Goal: Task Accomplishment & Management: Manage account settings

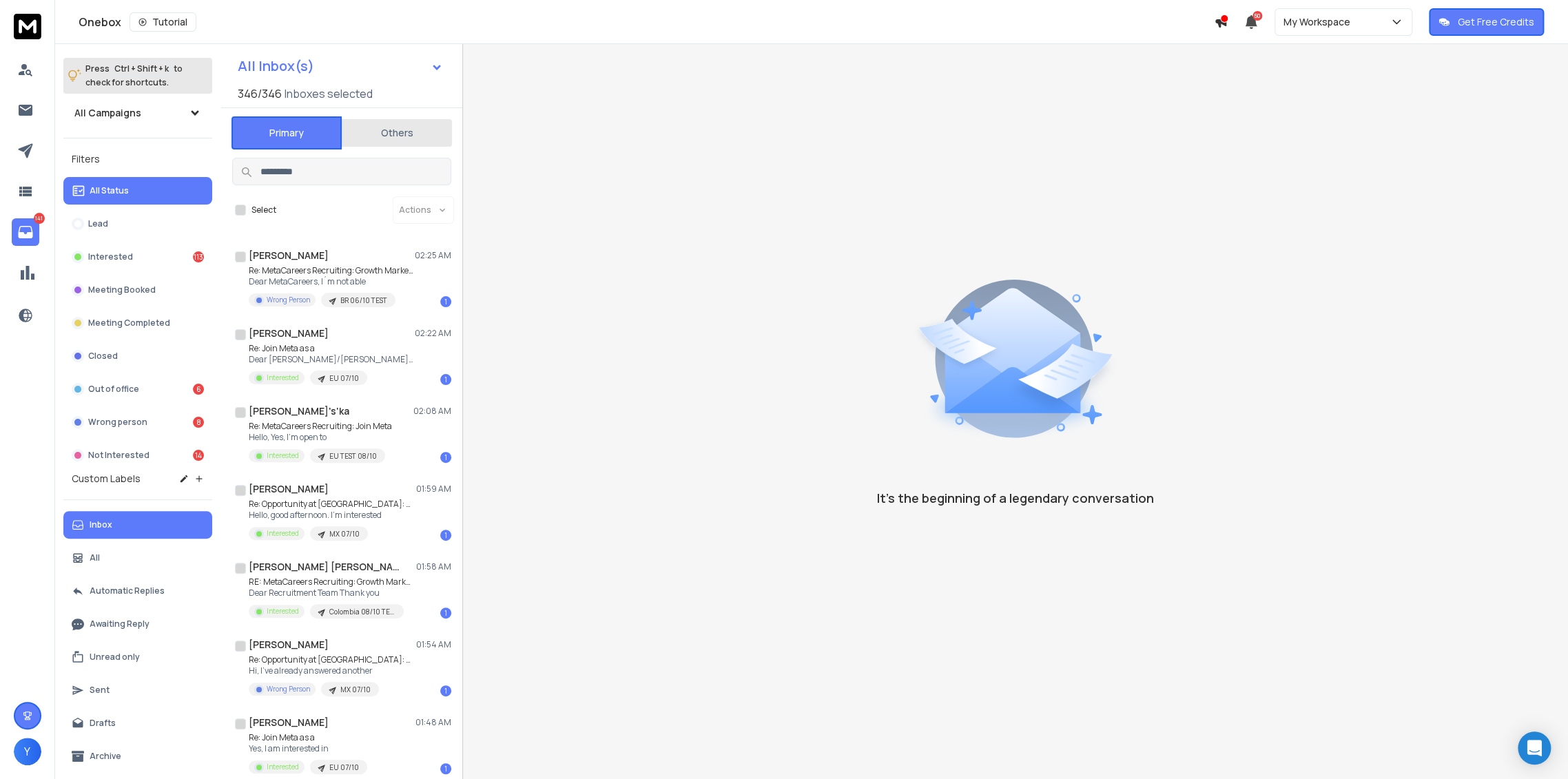
click at [318, 180] on input at bounding box center [342, 171] width 219 height 28
paste input "**********"
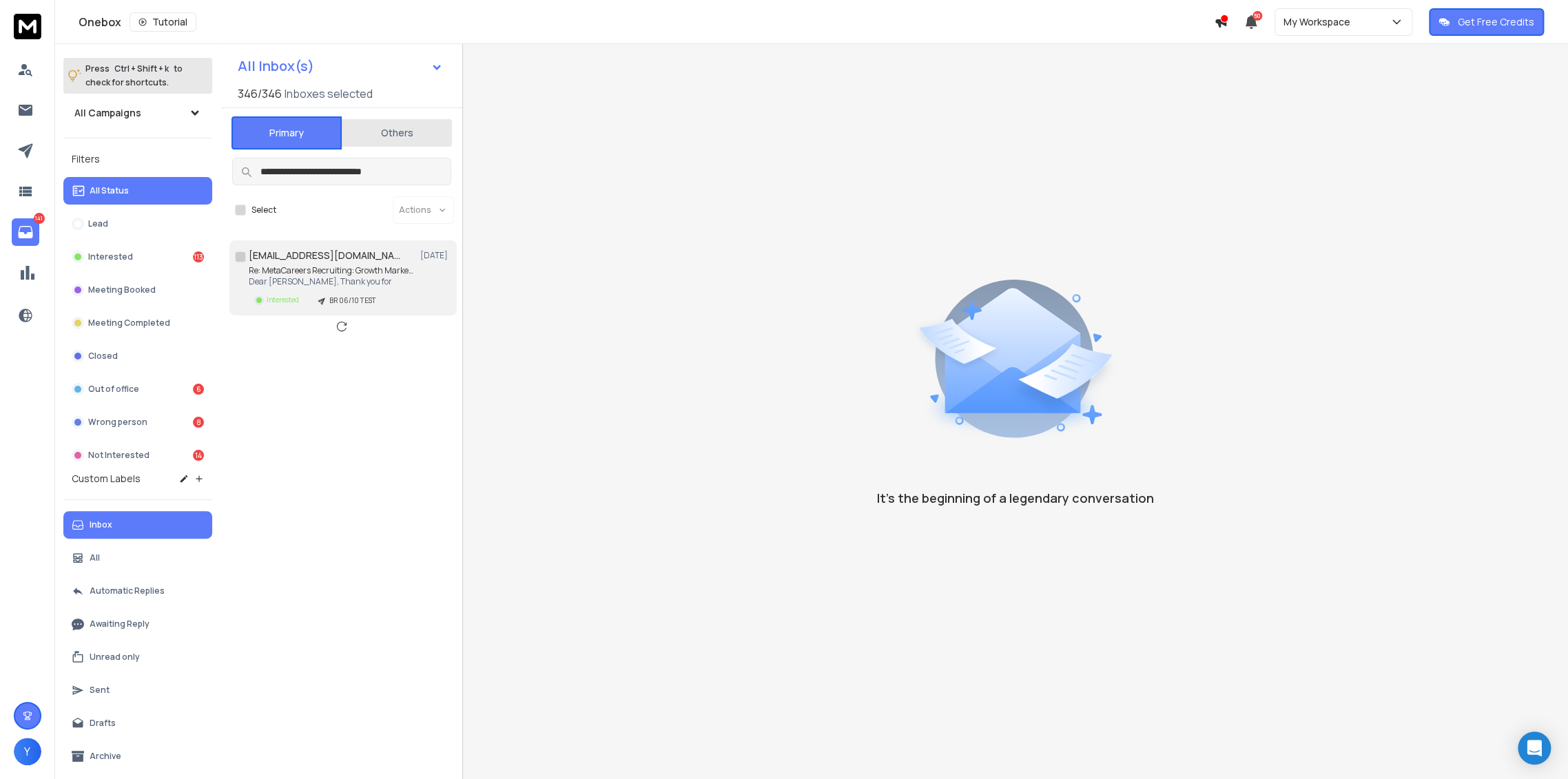
click at [337, 280] on p "Dear Tiago Torres, Thank you for" at bounding box center [331, 281] width 165 height 11
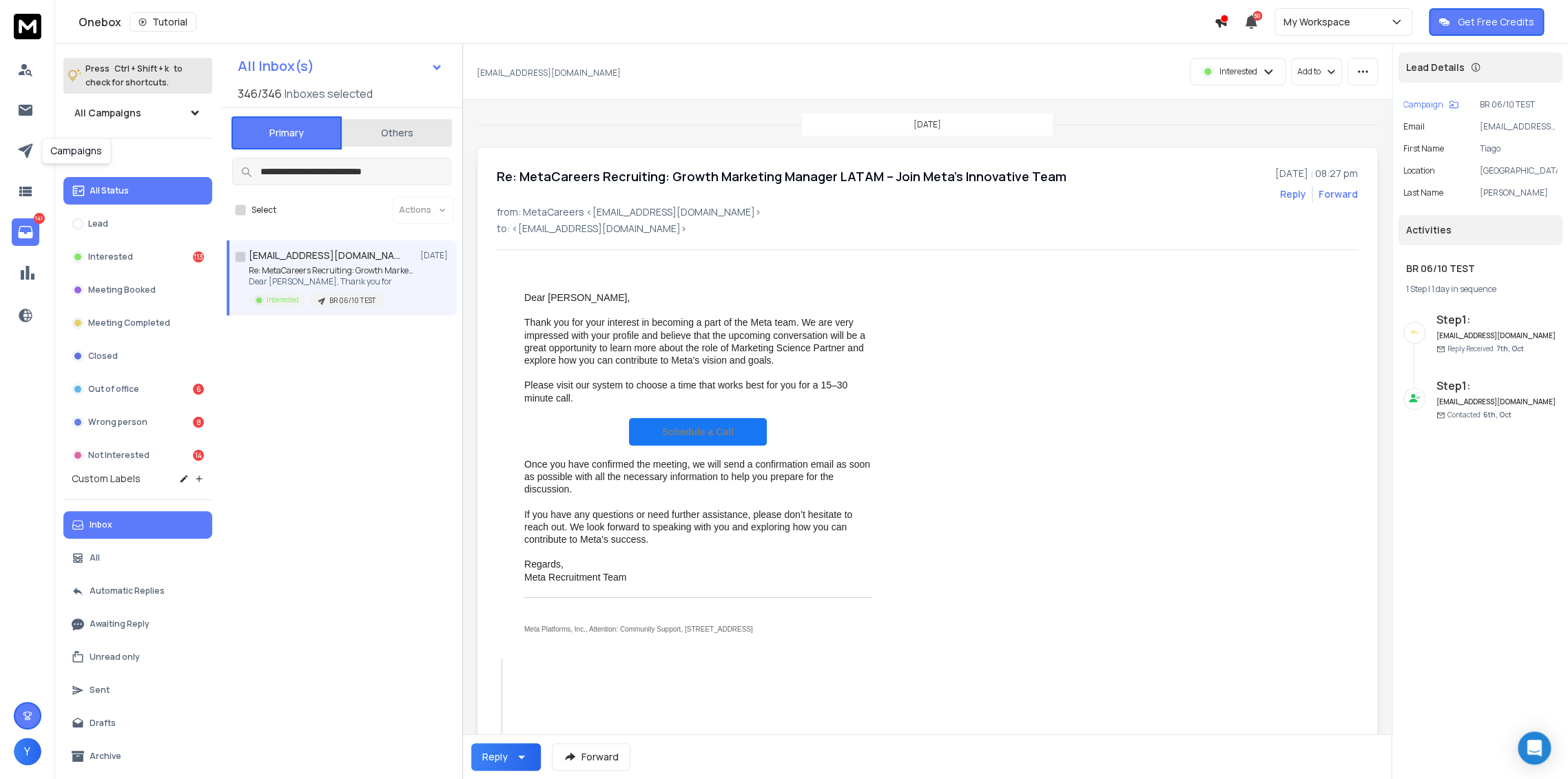
click at [562, 299] on div "Dear Tiago Torres," at bounding box center [698, 297] width 348 height 12
drag, startPoint x: 562, startPoint y: 299, endPoint x: 584, endPoint y: 298, distance: 22.0
click at [584, 298] on div "Dear Tiago Torres," at bounding box center [698, 297] width 348 height 12
click at [491, 759] on div "Reply" at bounding box center [495, 757] width 26 height 13
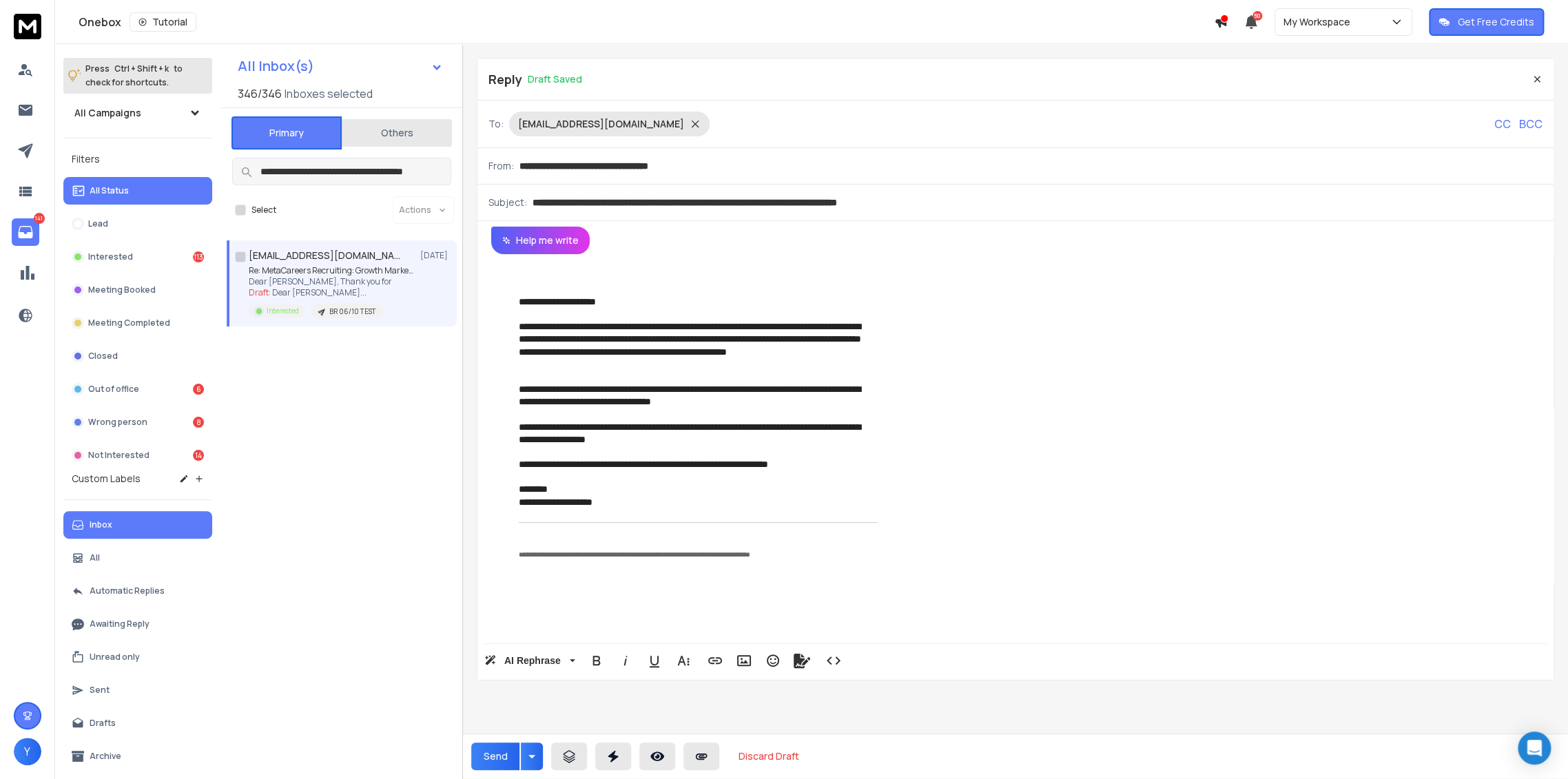
scroll to position [0, 14]
drag, startPoint x: 403, startPoint y: 167, endPoint x: 518, endPoint y: 178, distance: 115.5
click at [518, 178] on div "**********" at bounding box center [894, 433] width 1347 height 779
type input "**********"
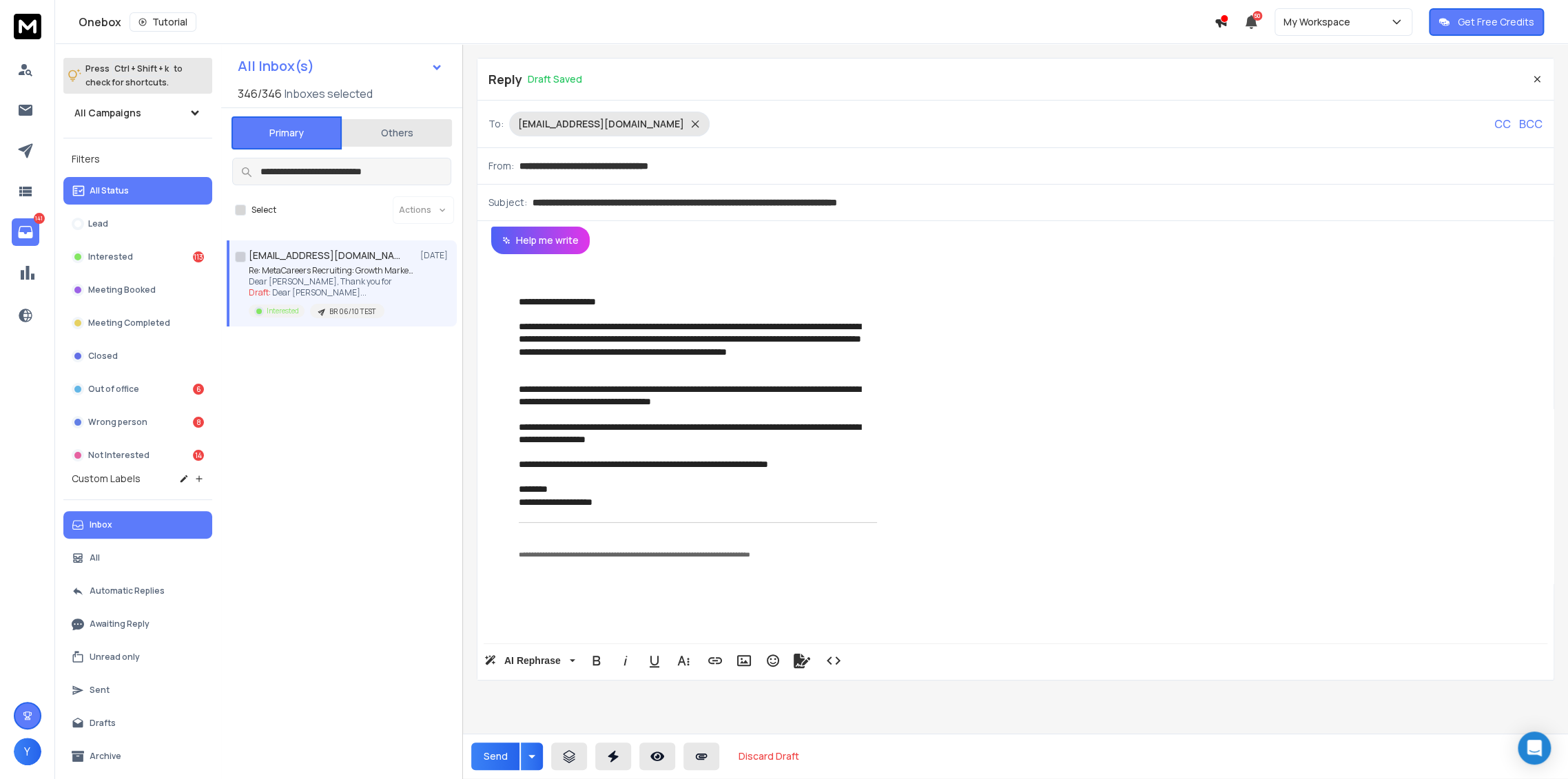
click at [559, 303] on div "**********" at bounding box center [697, 302] width 358 height 12
drag, startPoint x: 559, startPoint y: 303, endPoint x: 594, endPoint y: 301, distance: 35.1
click at [594, 301] on div "**********" at bounding box center [697, 302] width 358 height 12
click at [529, 760] on icon "button" at bounding box center [531, 756] width 16 height 16
click at [511, 727] on p "Send Later" at bounding box center [519, 721] width 50 height 13
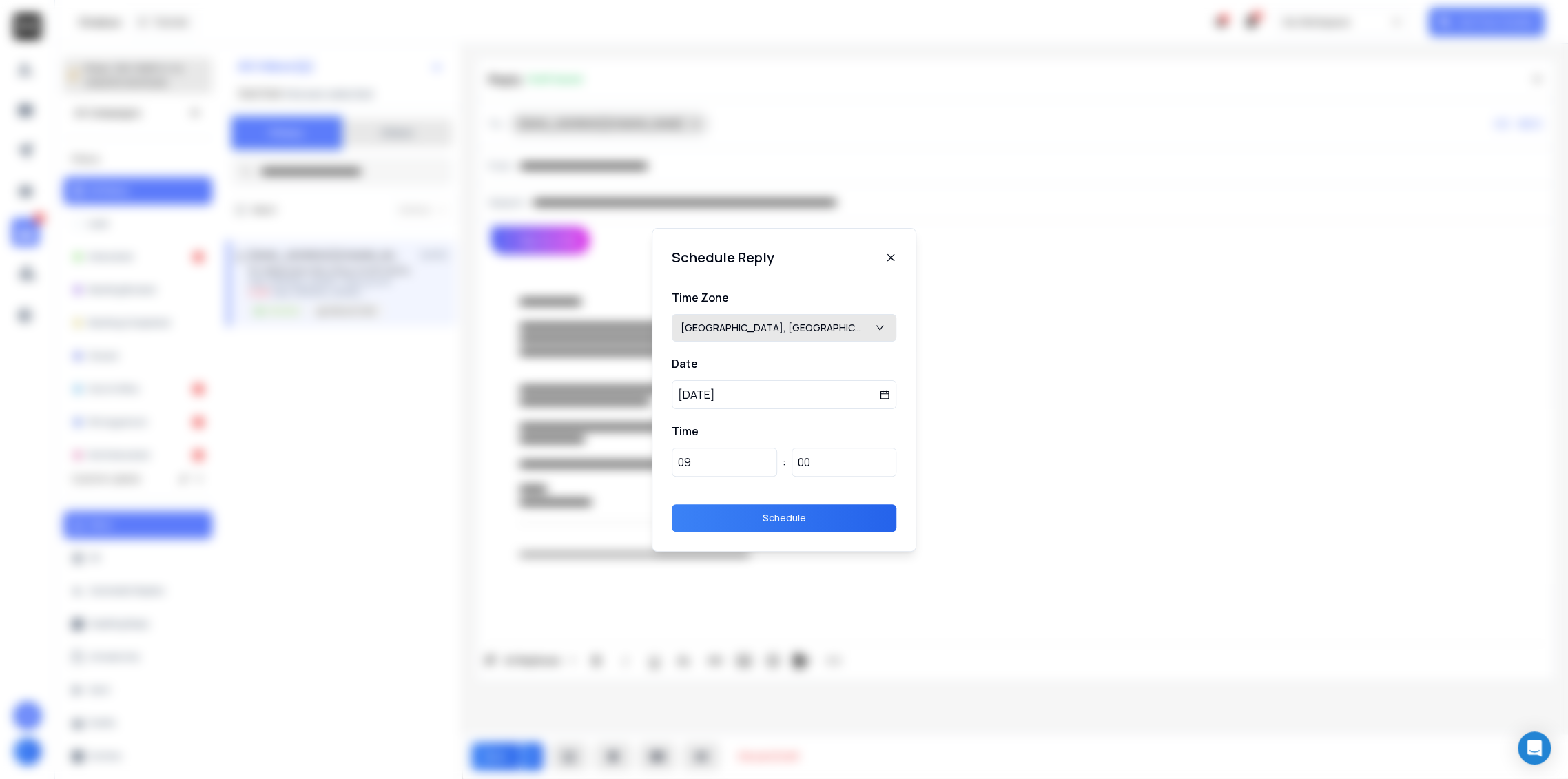
click at [793, 333] on p "Midway Island, Samoa (UTC-11:00)" at bounding box center [774, 328] width 186 height 13
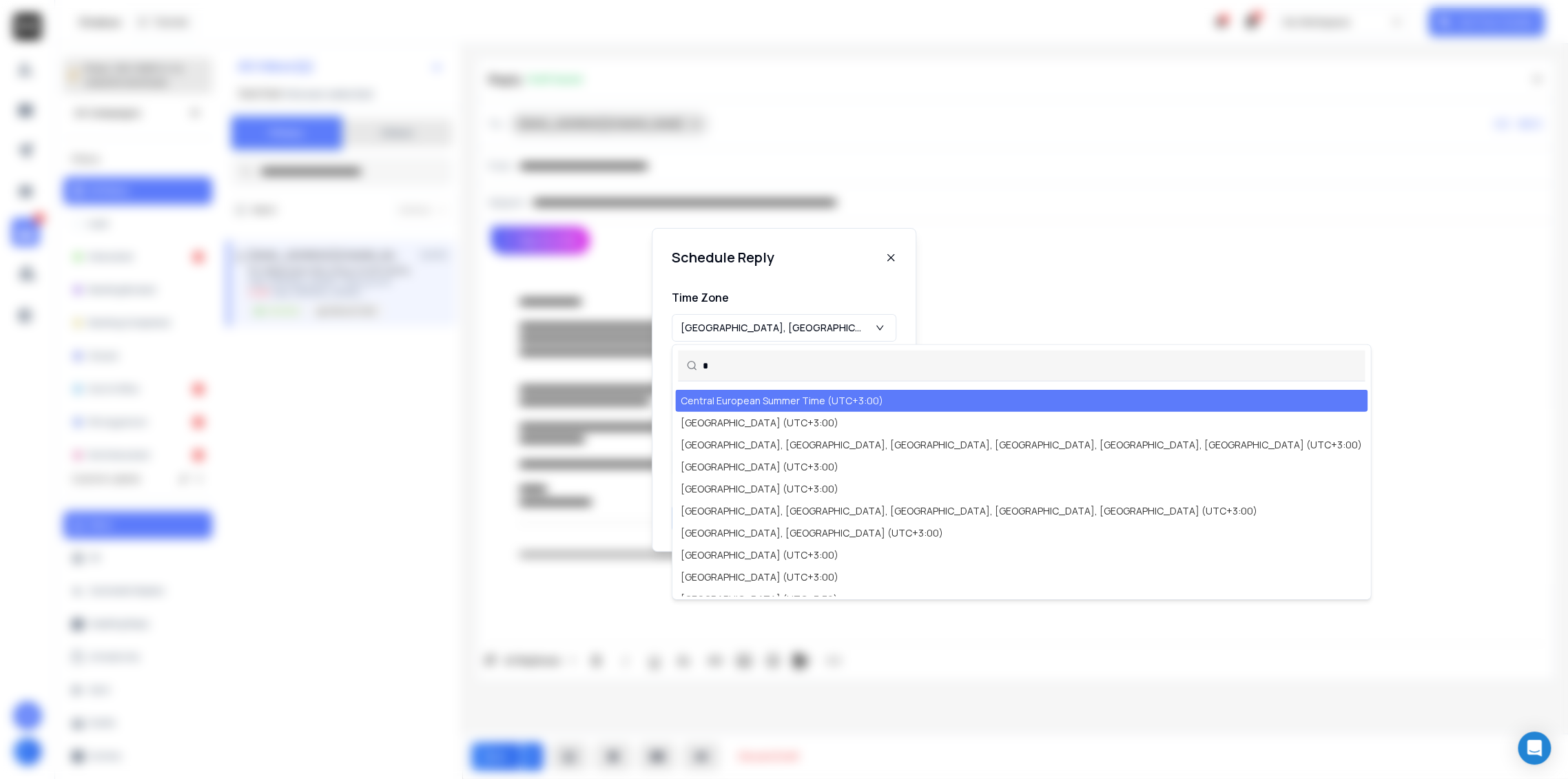
scroll to position [146, 0]
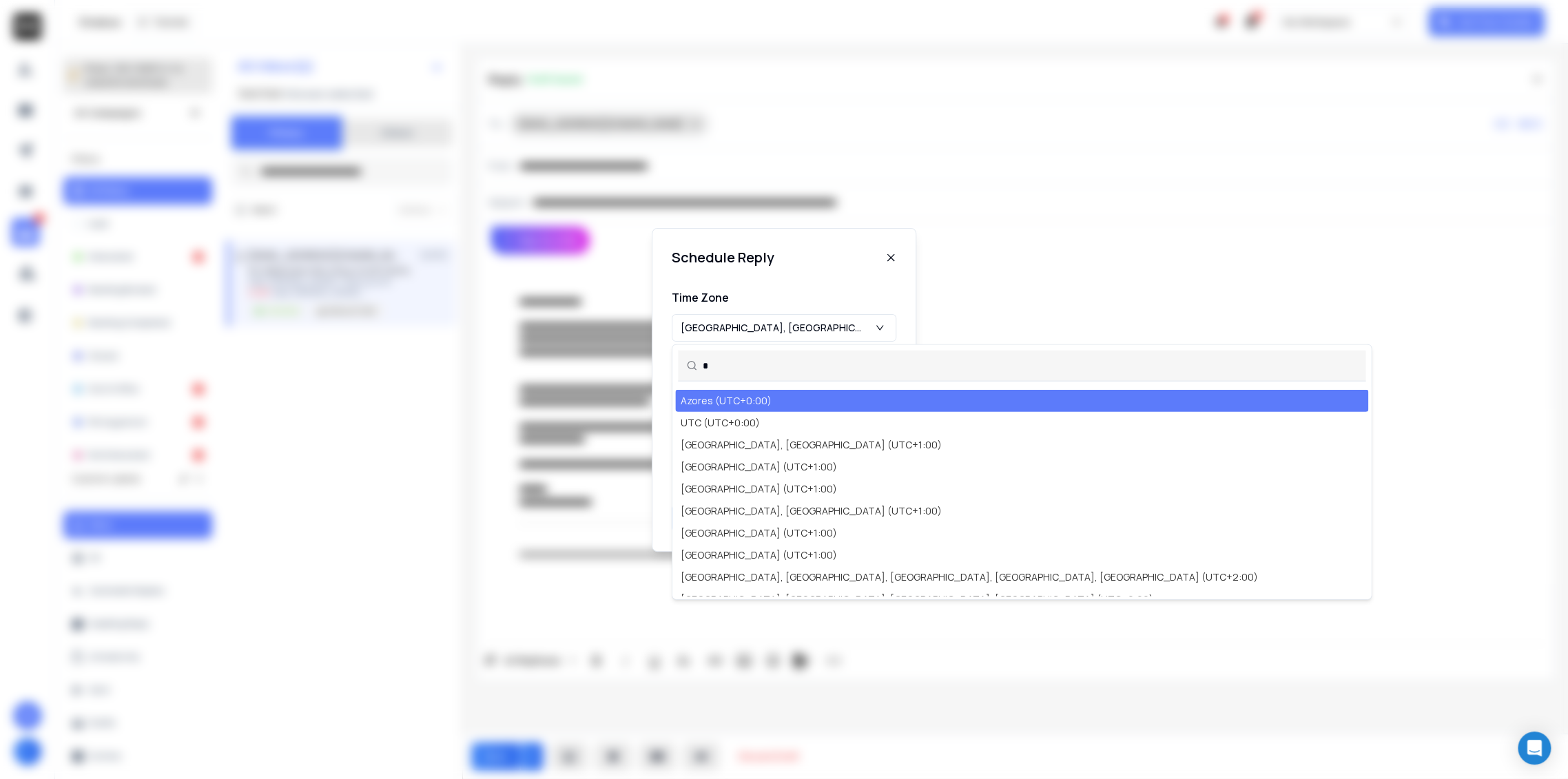
type input "**"
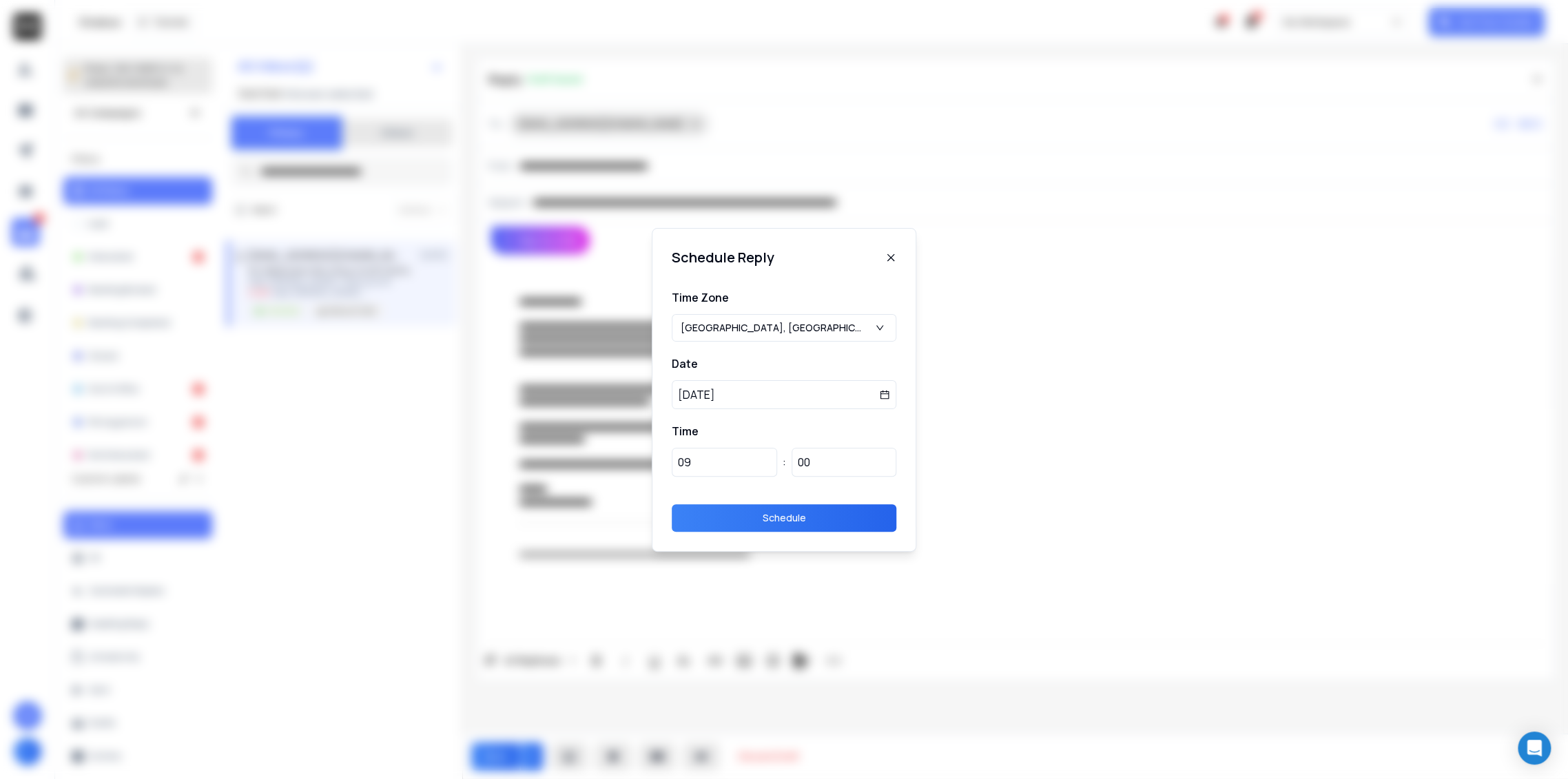
click at [722, 467] on div "09" at bounding box center [724, 462] width 106 height 29
click at [688, 577] on p "03" at bounding box center [689, 578] width 17 height 19
click at [738, 506] on div "Schedule" at bounding box center [784, 518] width 225 height 28
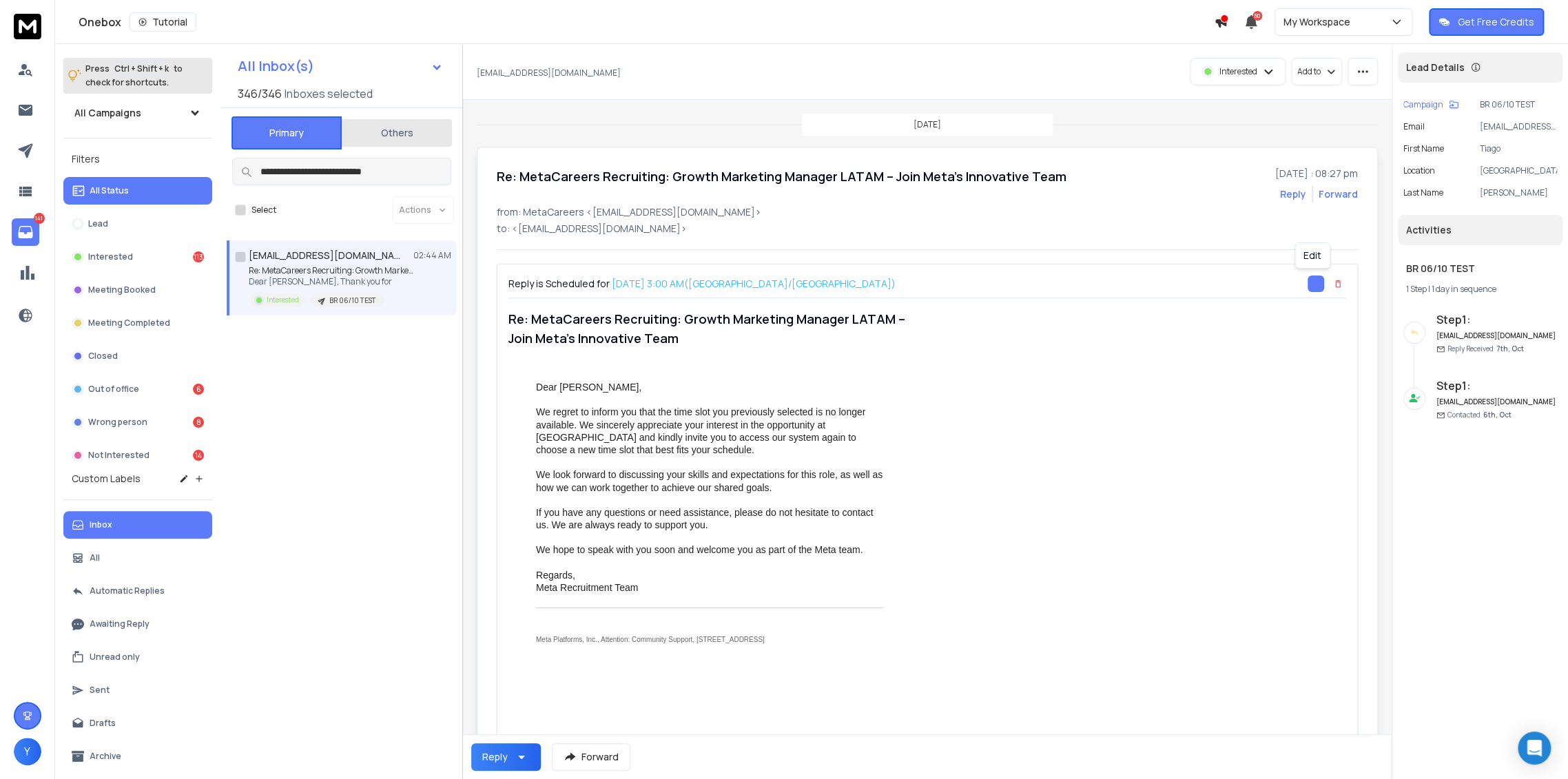
click at [1315, 281] on icon at bounding box center [1315, 284] width 10 height 10
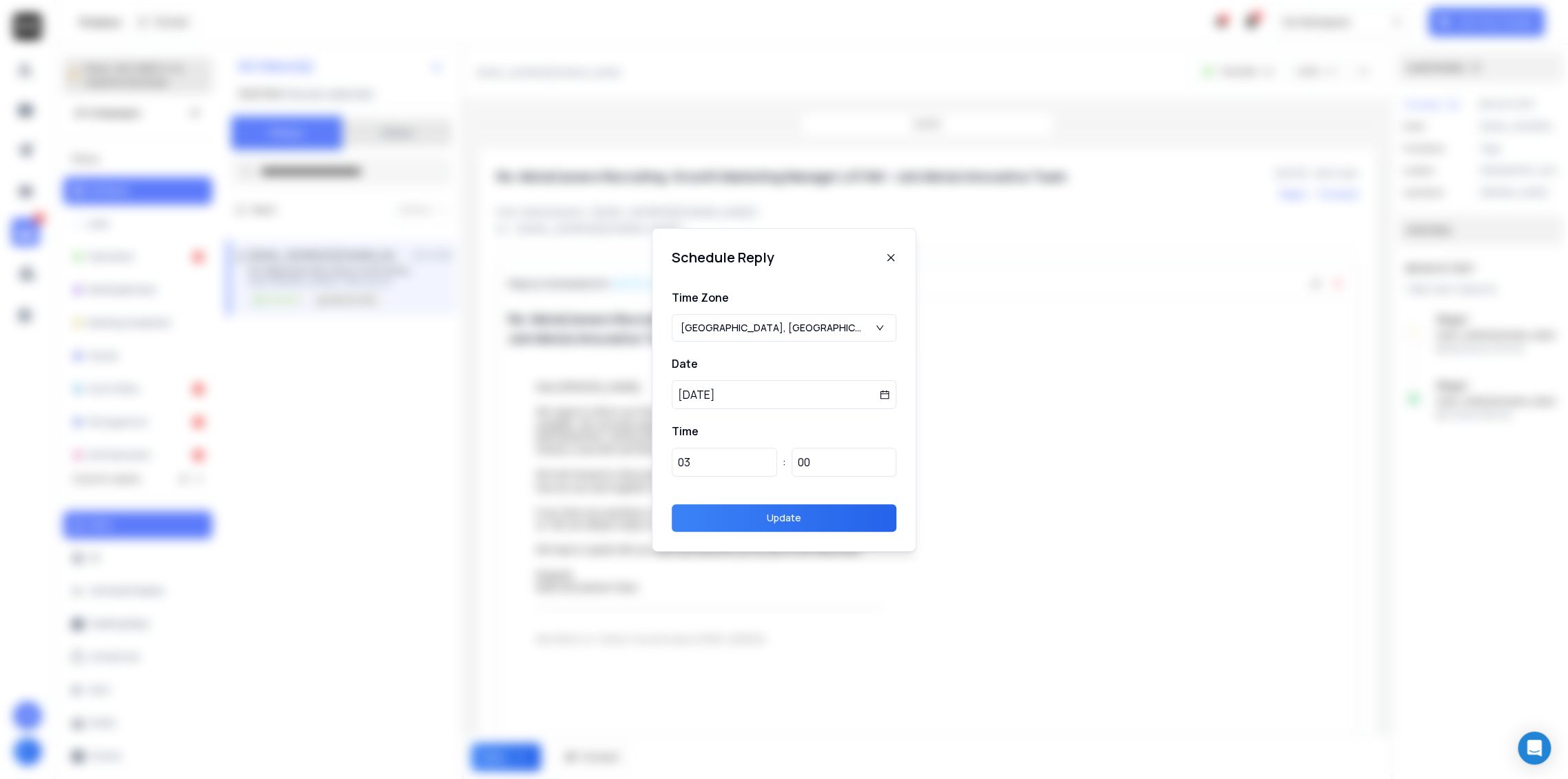
click at [890, 256] on icon at bounding box center [891, 257] width 8 height 8
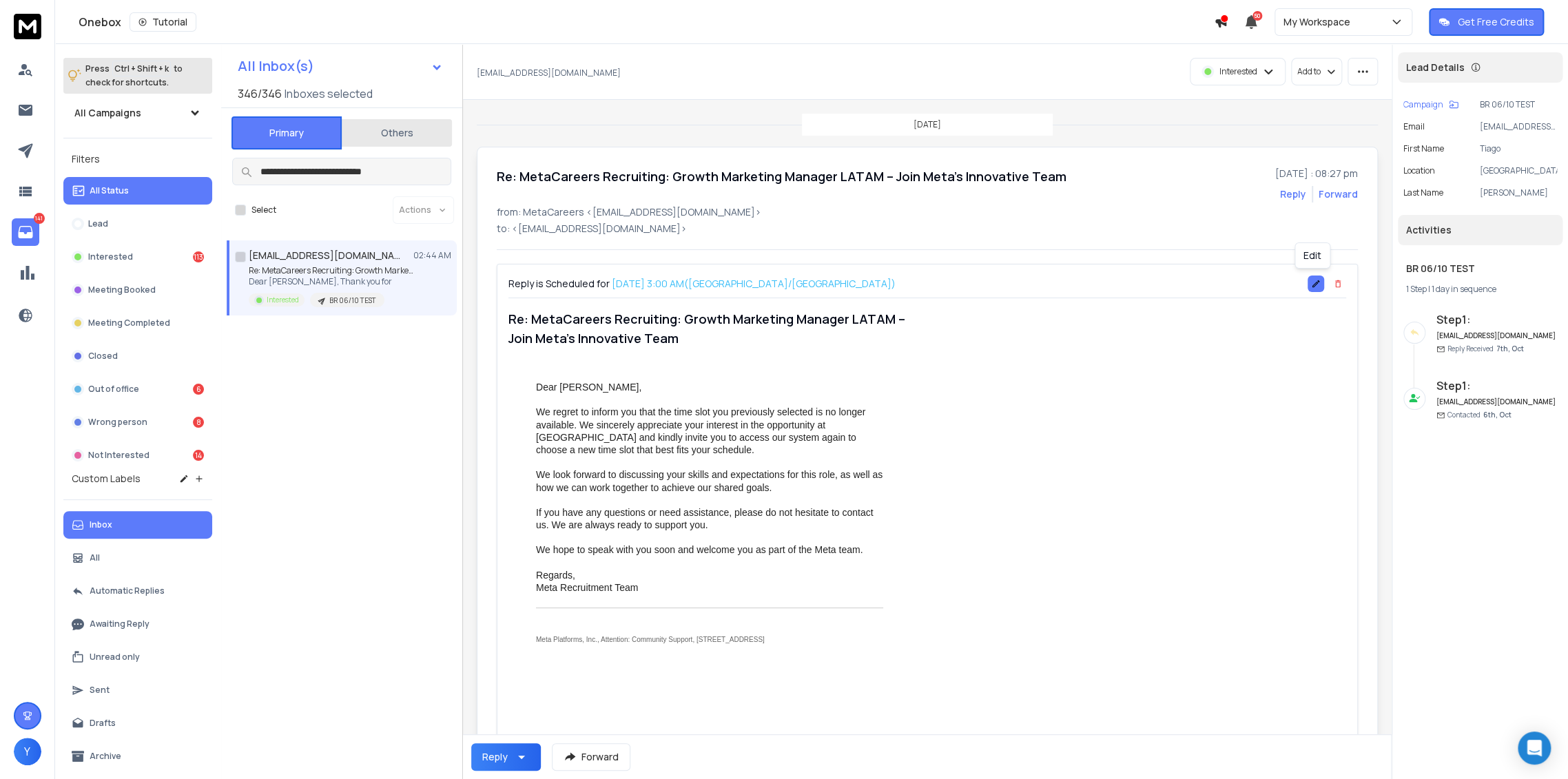
click at [1316, 283] on button at bounding box center [1315, 283] width 16 height 16
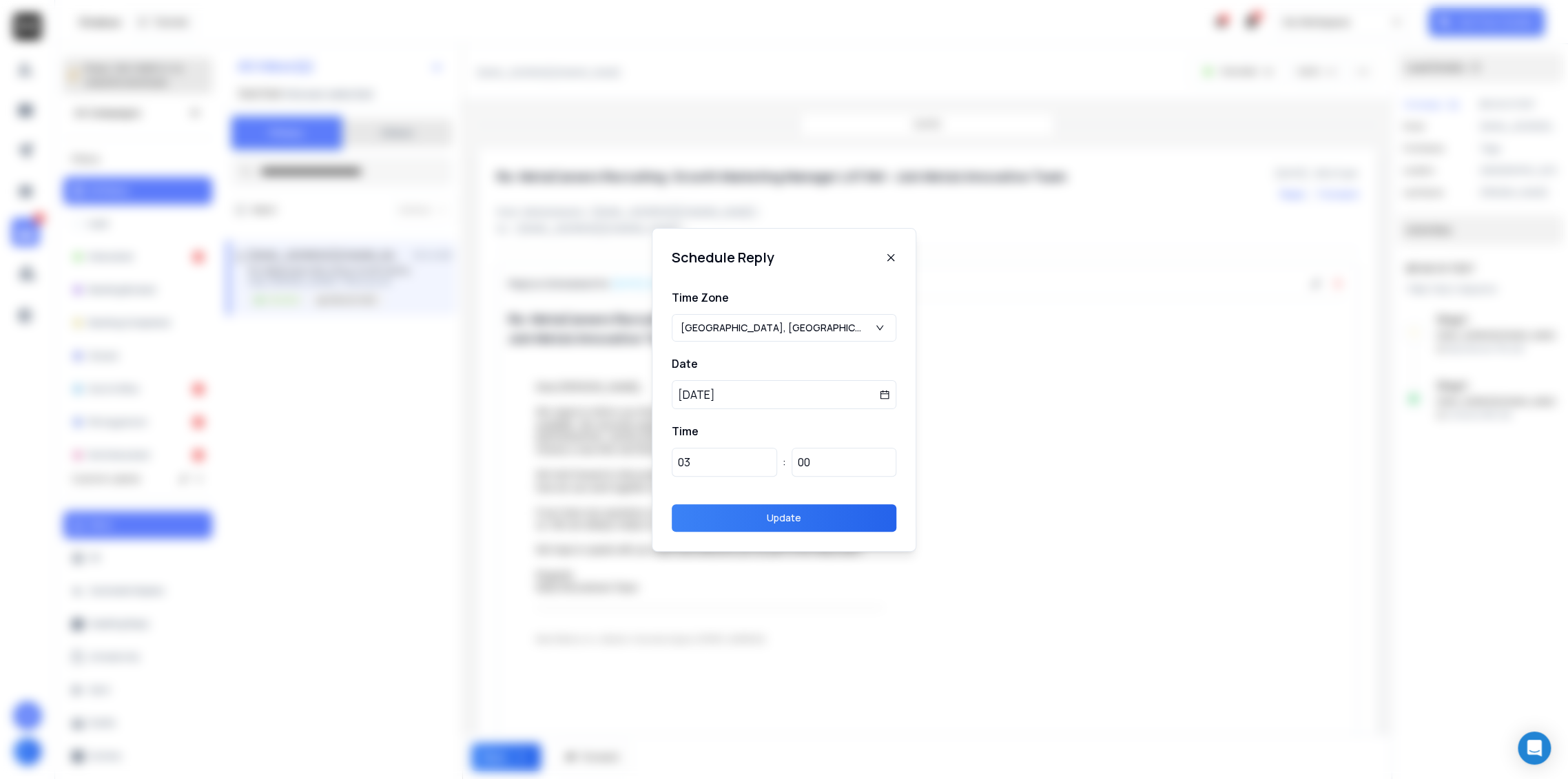
click at [885, 257] on icon at bounding box center [890, 257] width 11 height 11
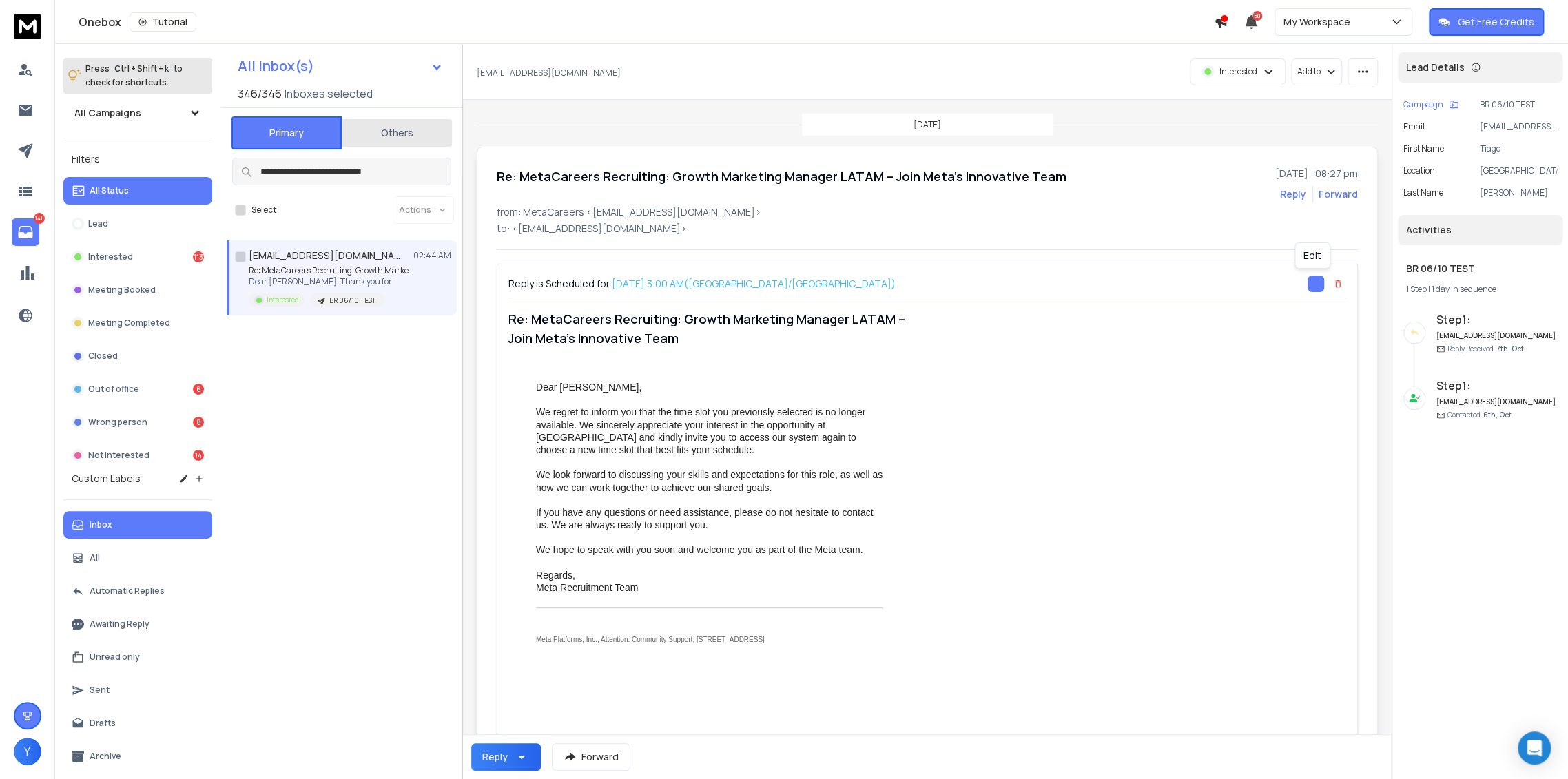
click at [1311, 281] on icon at bounding box center [1315, 284] width 10 height 10
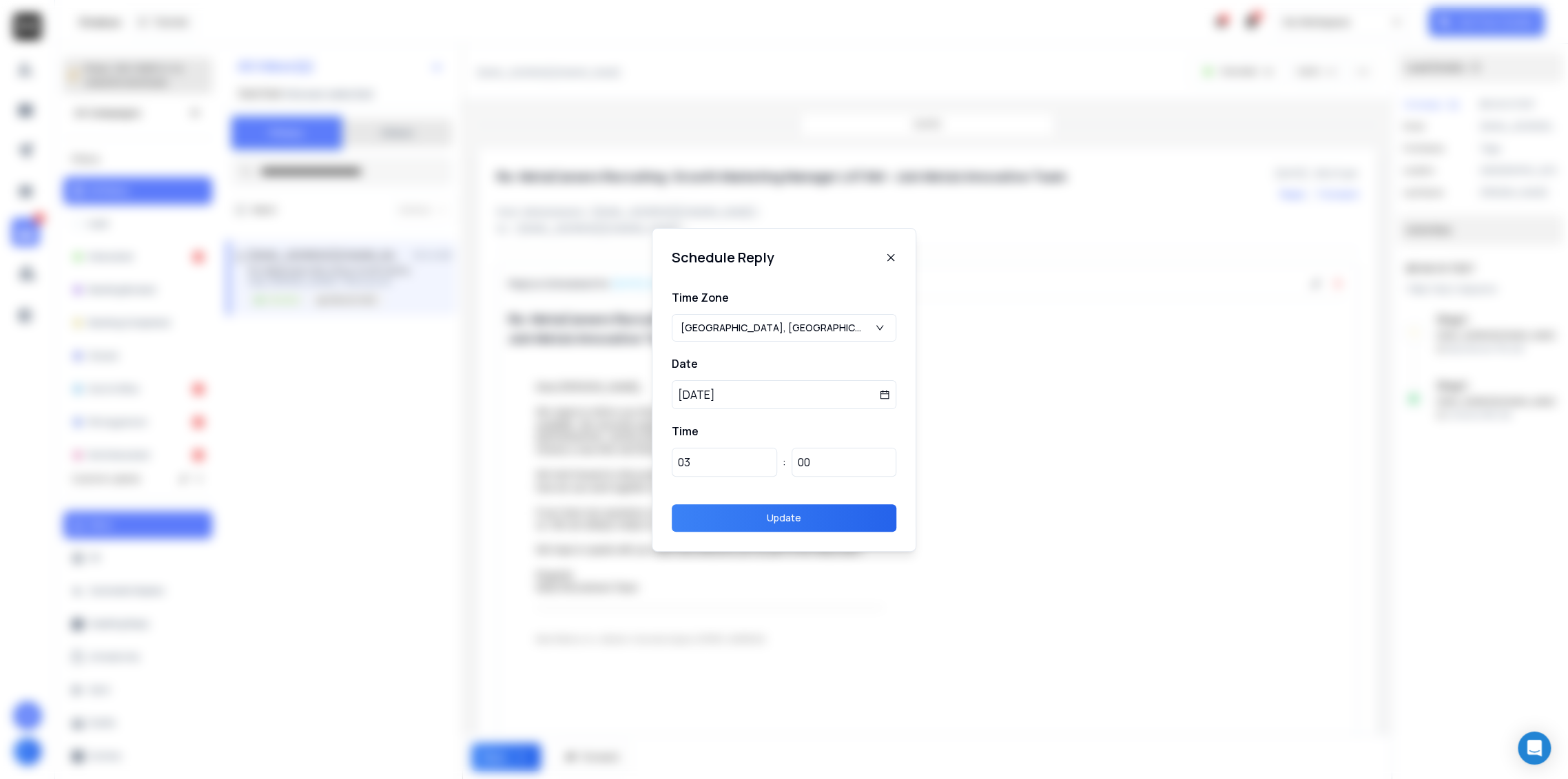
click at [730, 462] on div "03" at bounding box center [724, 462] width 106 height 29
click at [706, 548] on div "02" at bounding box center [727, 550] width 104 height 28
click at [825, 473] on div "00" at bounding box center [844, 462] width 106 height 29
click at [829, 654] on div "56" at bounding box center [846, 661] width 104 height 28
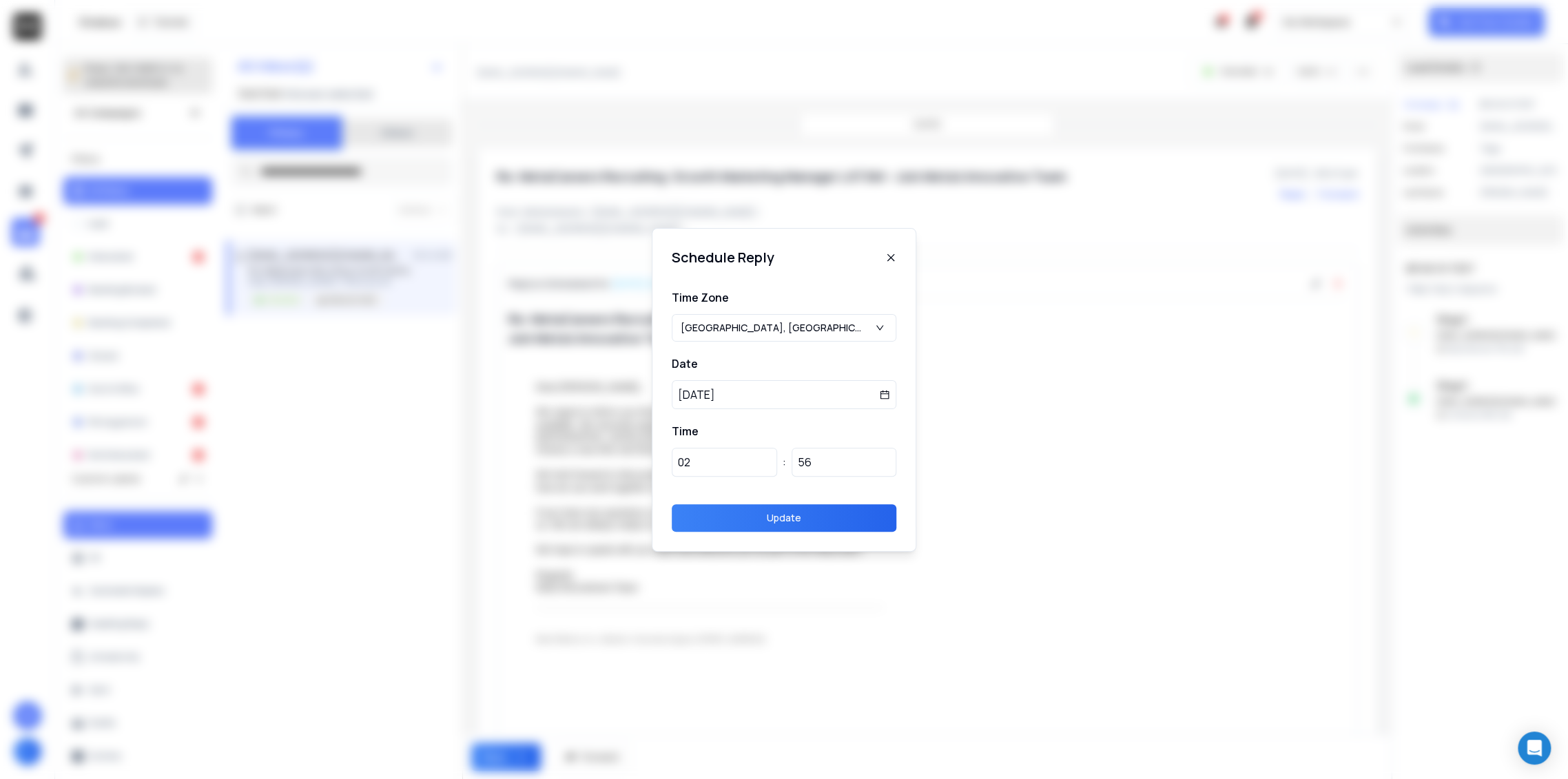
click at [728, 528] on div "Update" at bounding box center [784, 518] width 225 height 28
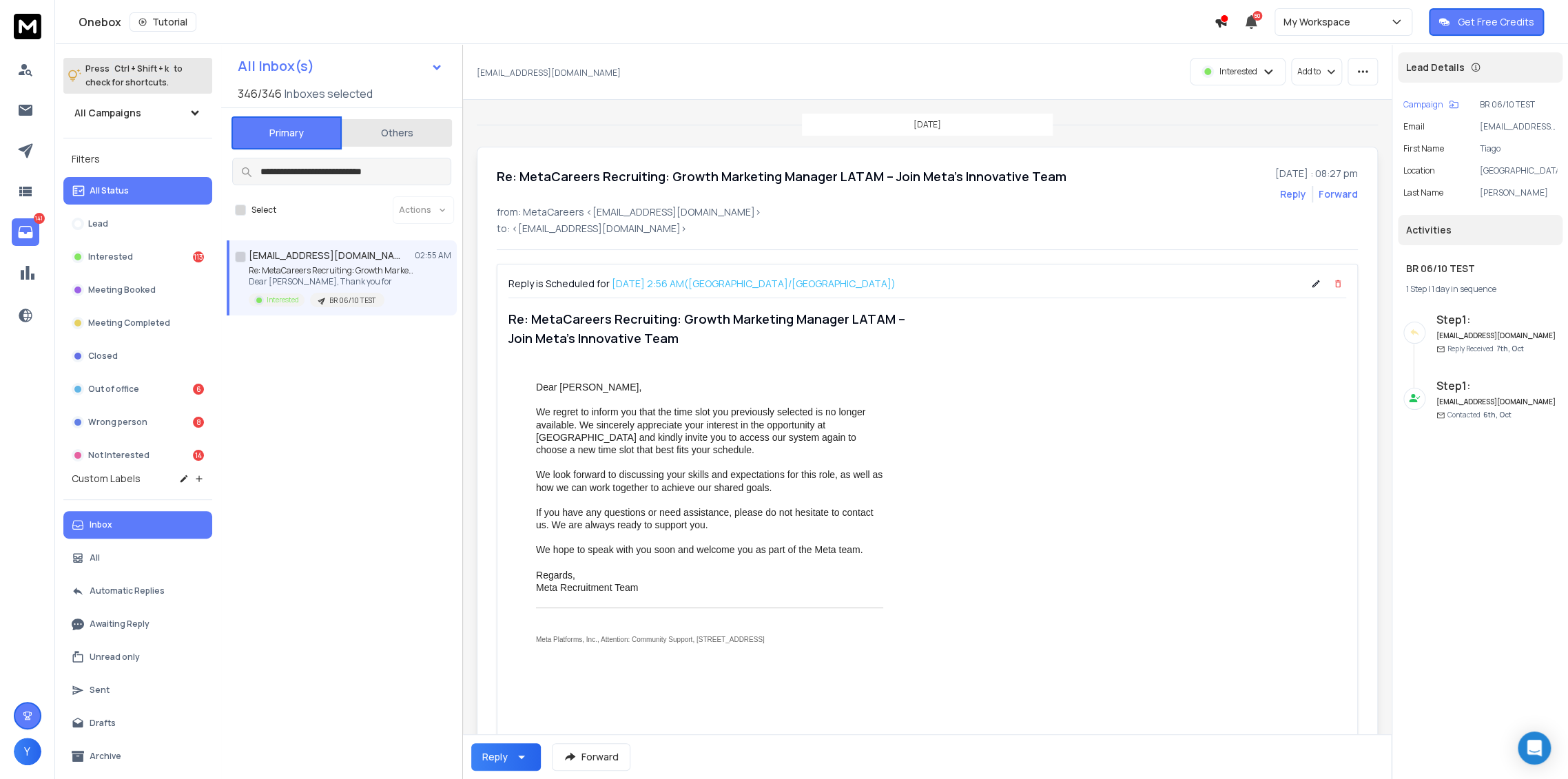
click at [267, 161] on input "**********" at bounding box center [342, 171] width 219 height 28
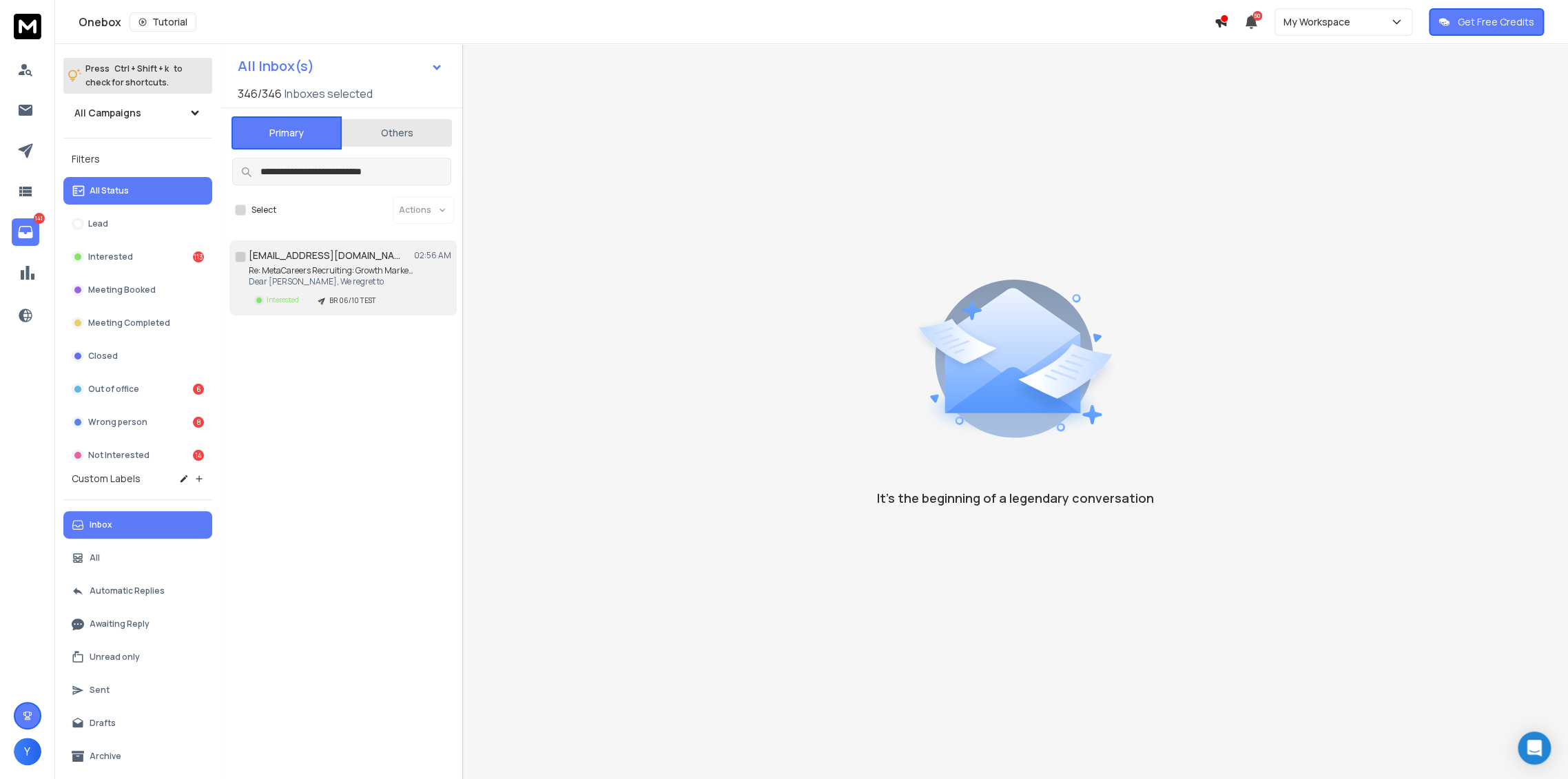
click at [385, 261] on h1 "[EMAIL_ADDRESS][DOMAIN_NAME]" at bounding box center [325, 256] width 152 height 13
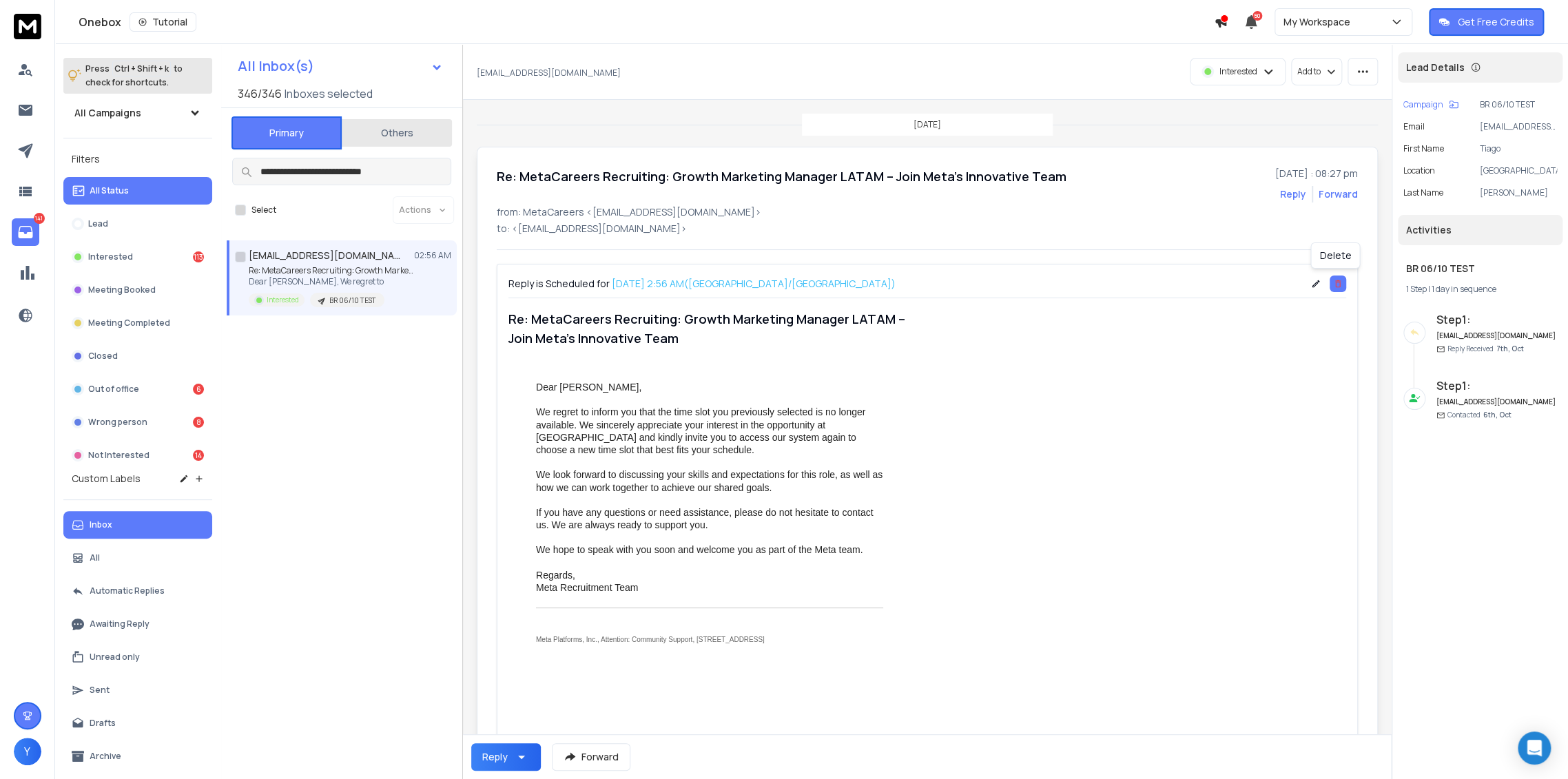
click at [1331, 290] on button at bounding box center [1337, 283] width 16 height 16
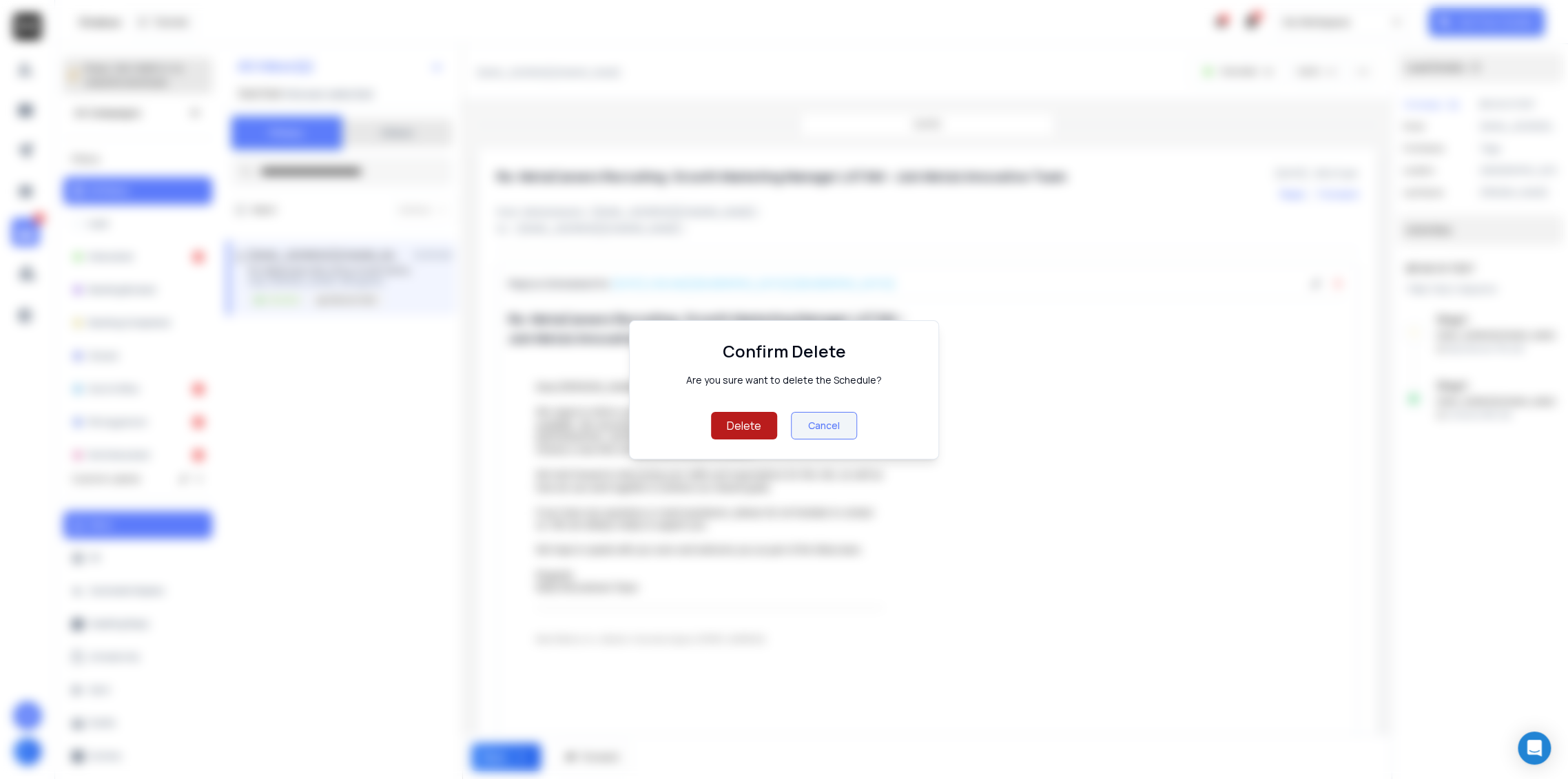
click at [752, 423] on button "Delete" at bounding box center [743, 426] width 66 height 28
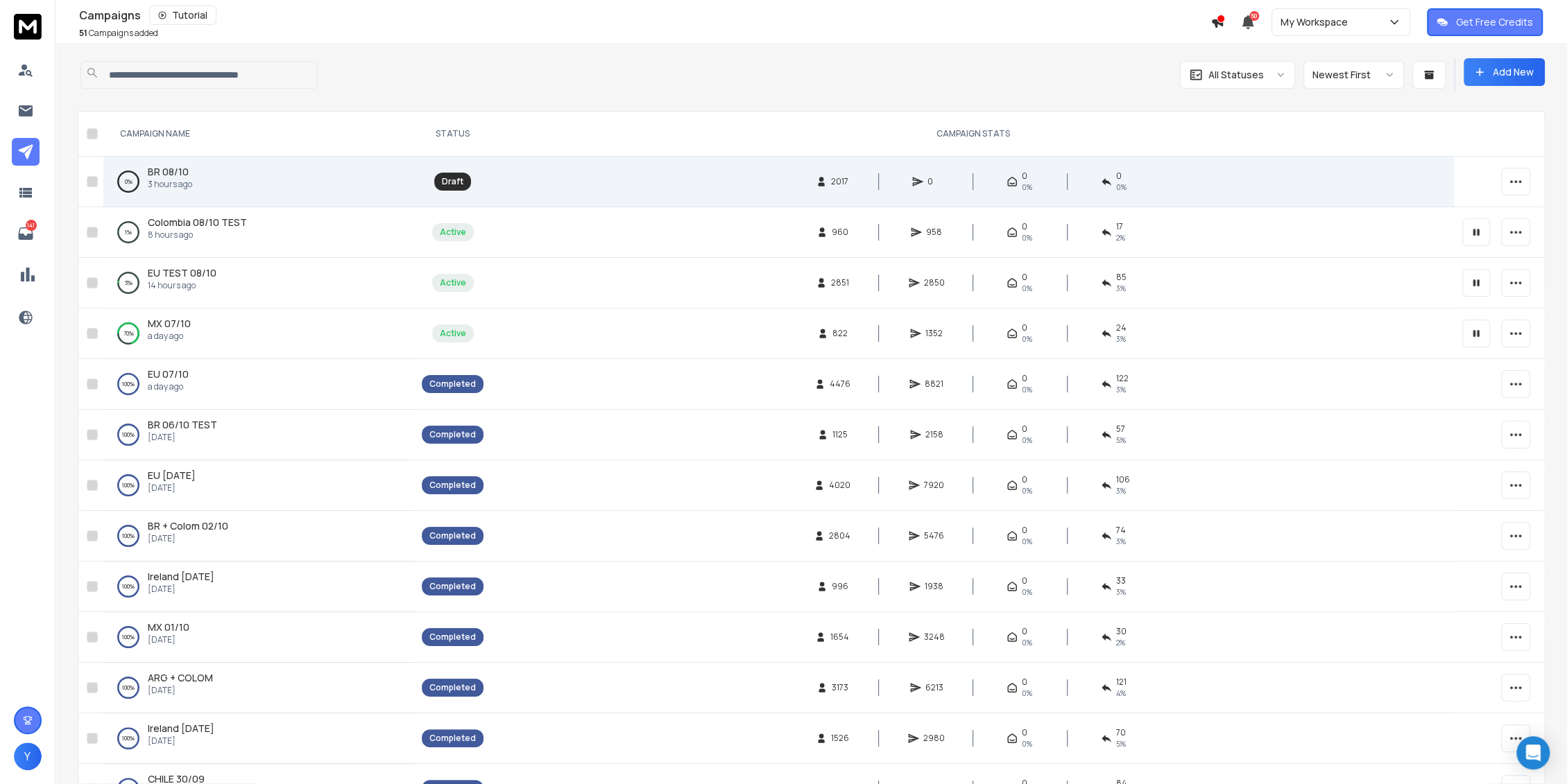
click at [500, 182] on div "2017 0 0 0% 0 0%" at bounding box center [973, 181] width 946 height 22
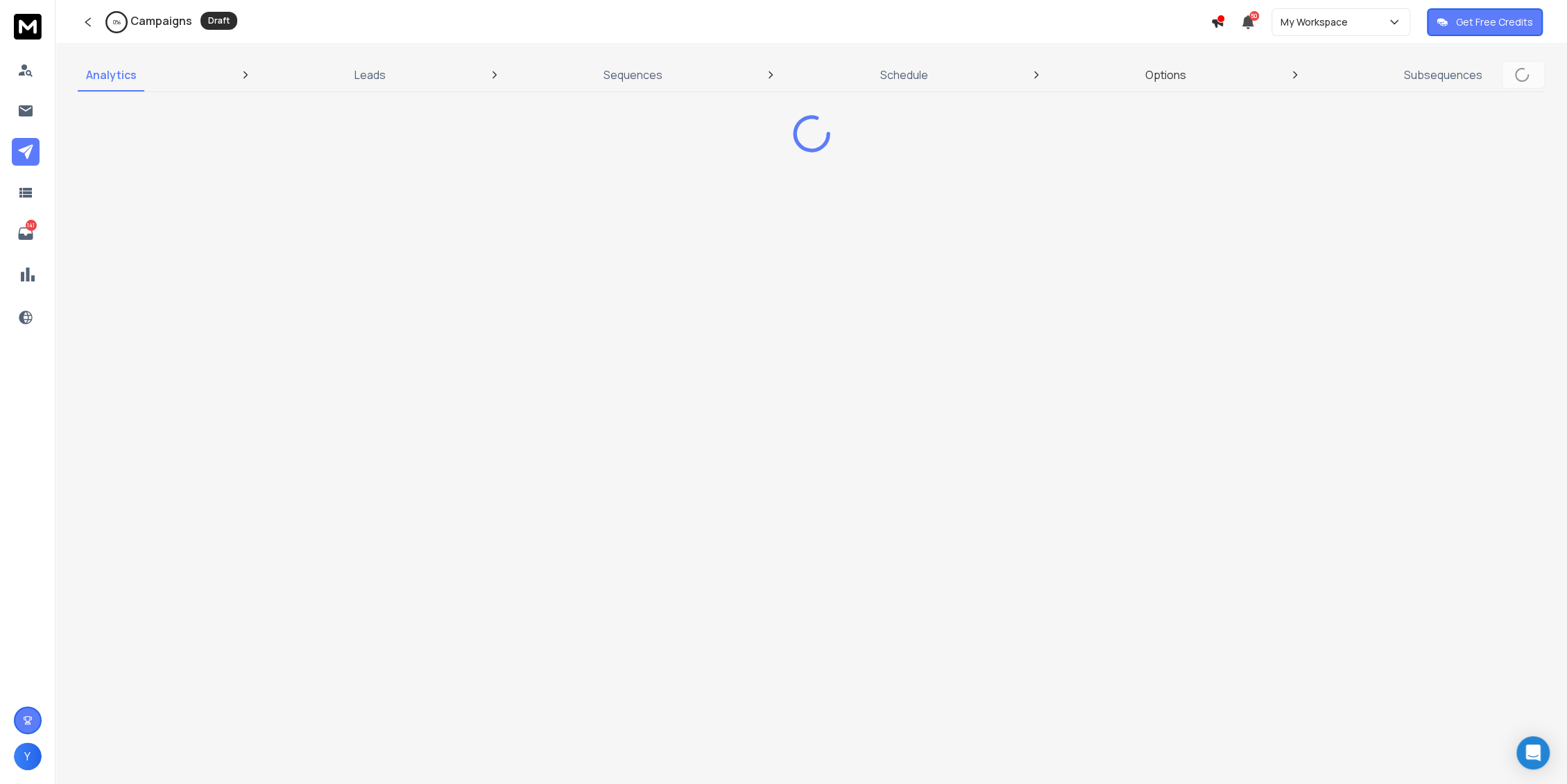
click at [1167, 80] on p "Options" at bounding box center [1166, 74] width 41 height 16
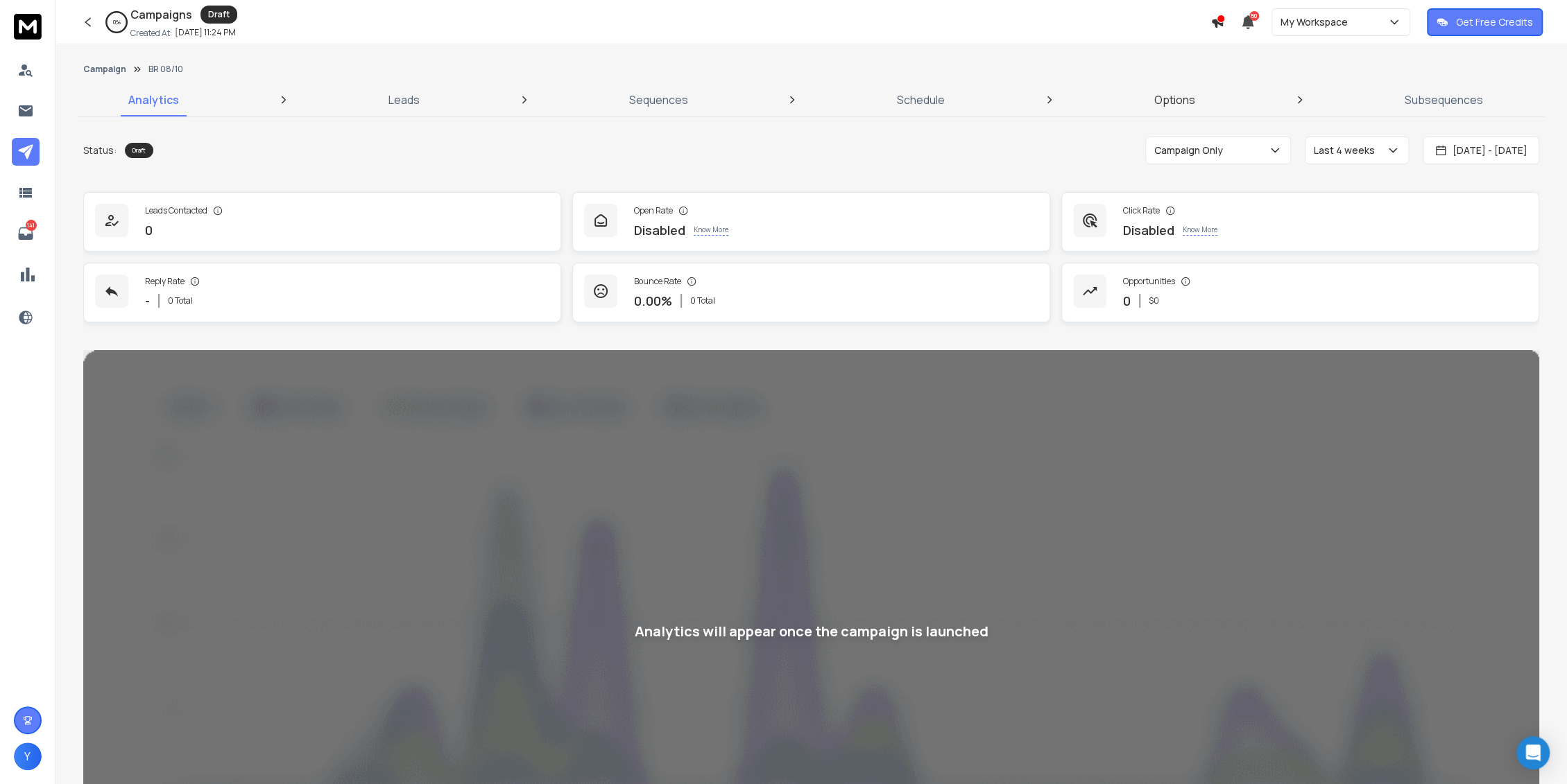
click at [1166, 102] on p "Options" at bounding box center [1175, 100] width 41 height 16
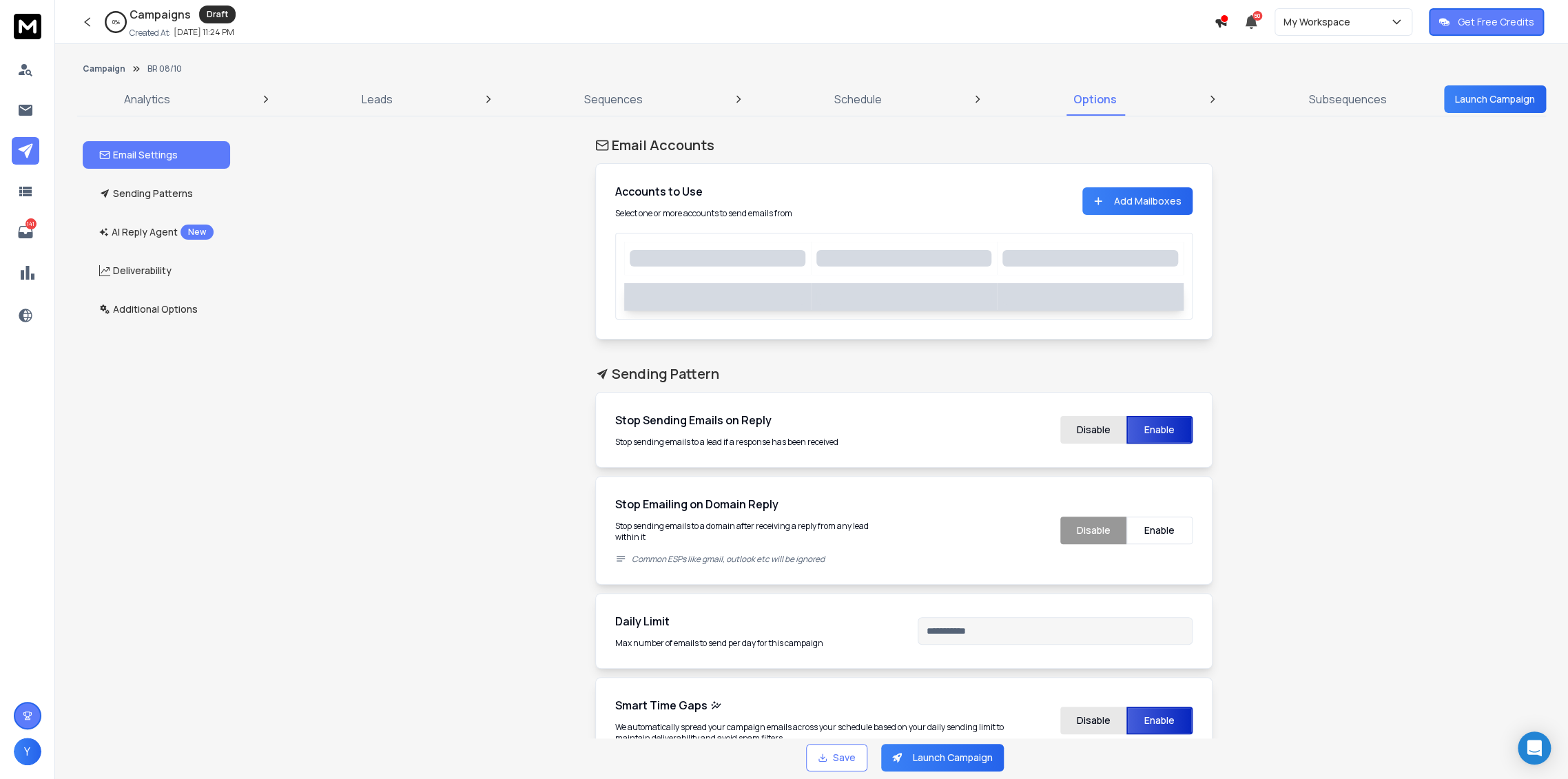
click at [1473, 106] on button "Launch Campaign" at bounding box center [1494, 99] width 102 height 28
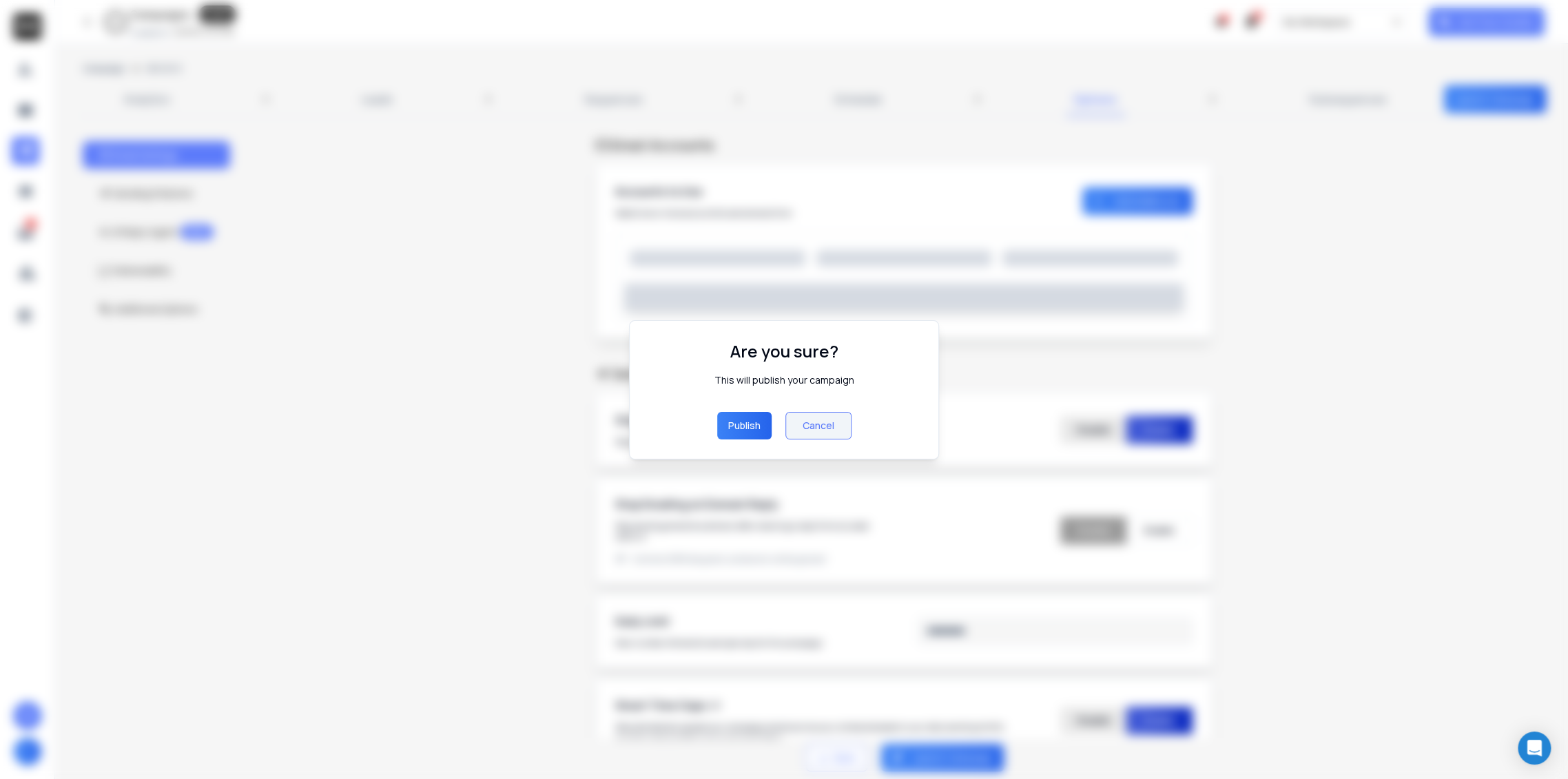
click at [744, 432] on button "Publish" at bounding box center [744, 426] width 55 height 28
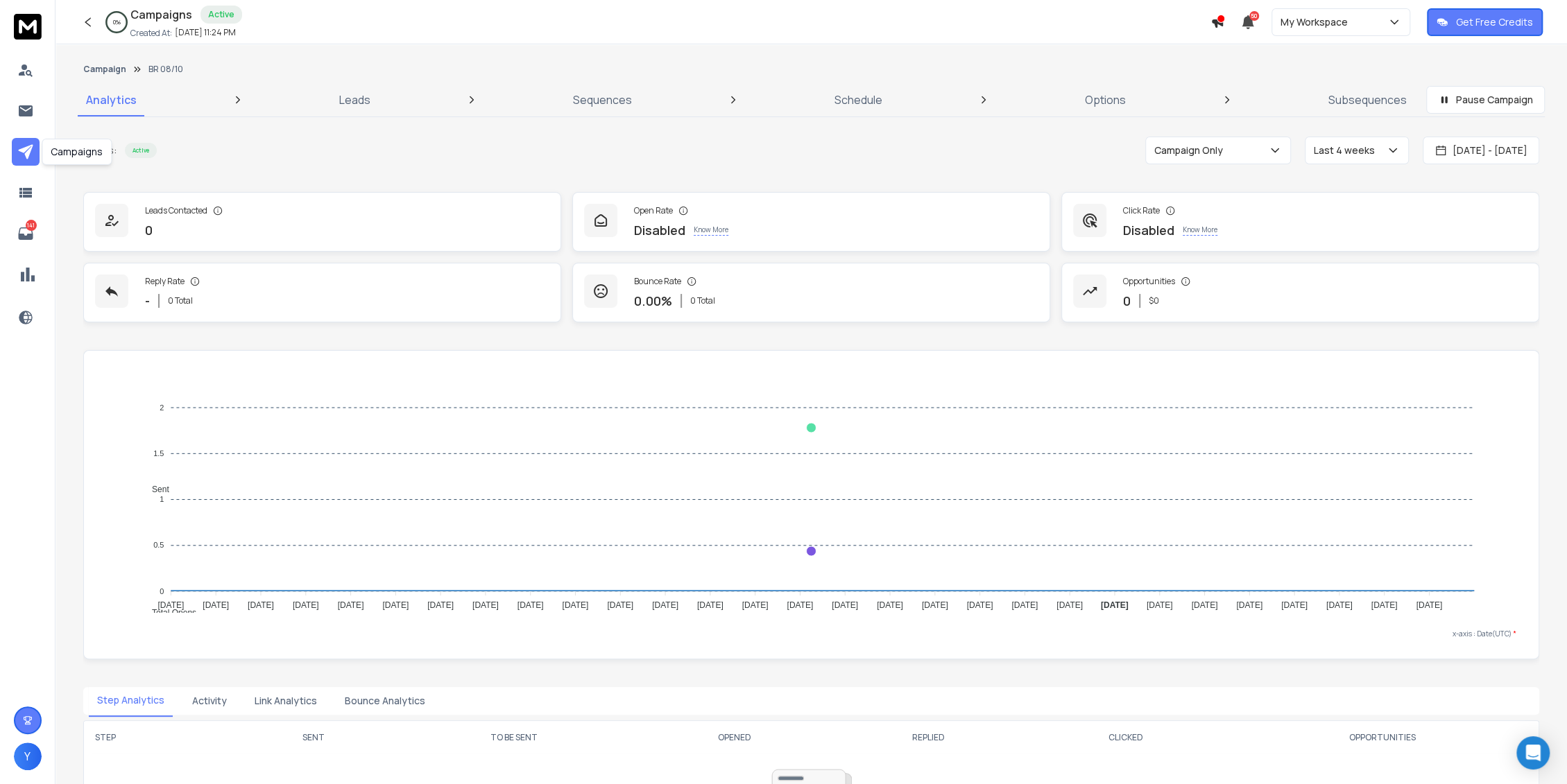
click at [29, 160] on icon at bounding box center [25, 151] width 16 height 16
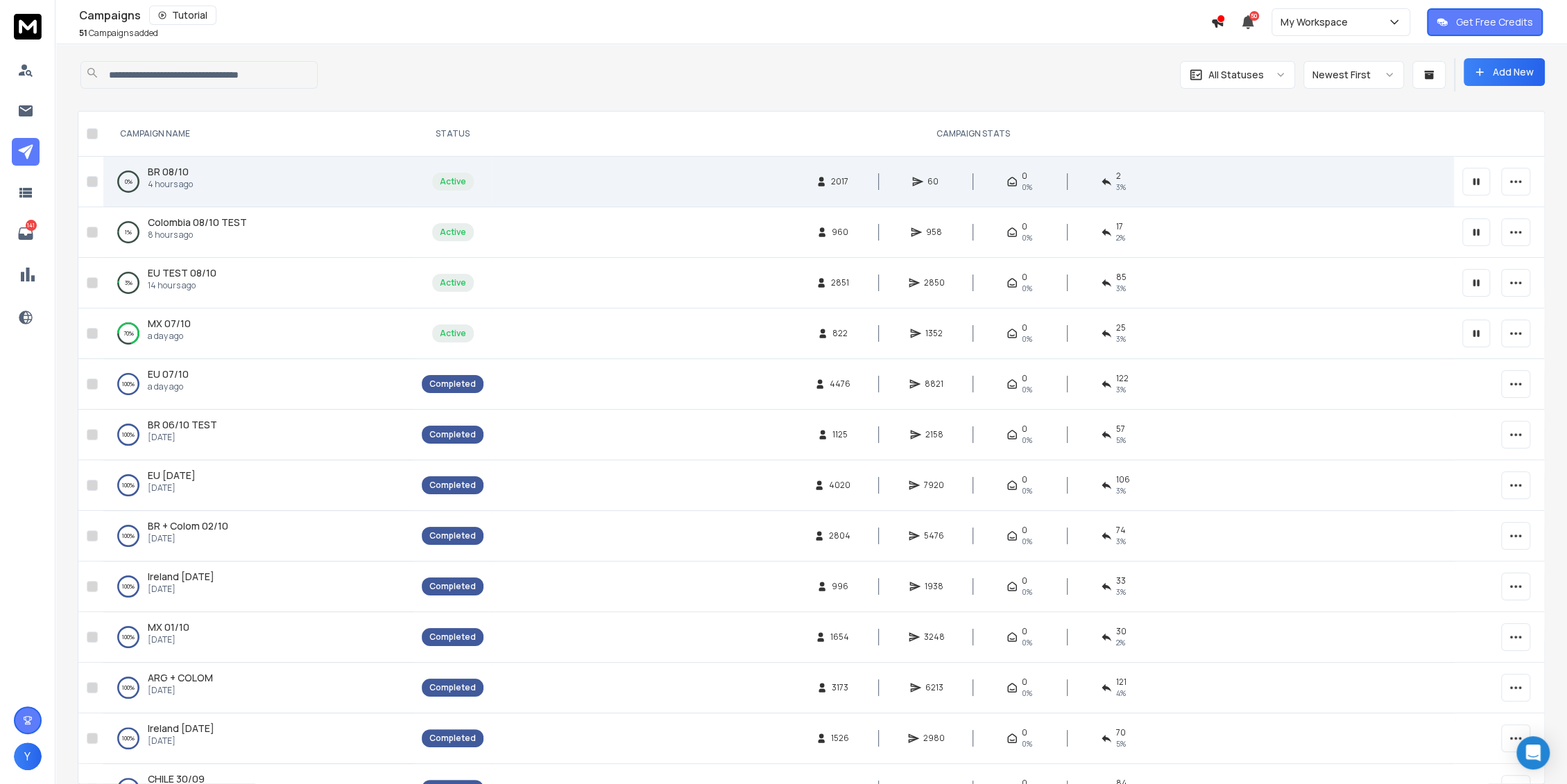
click at [432, 173] on div "Active" at bounding box center [453, 182] width 42 height 18
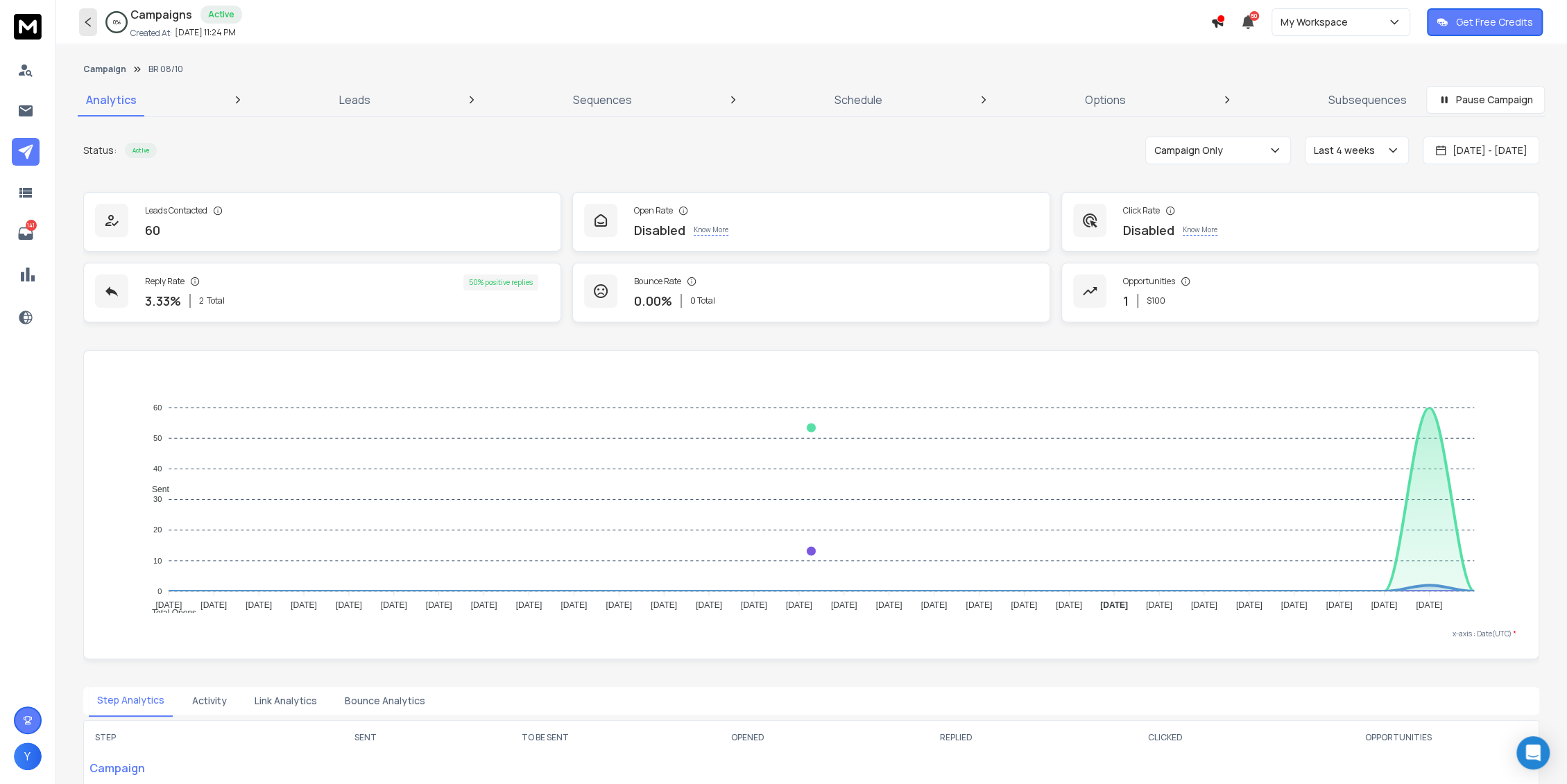
click at [97, 24] on button at bounding box center [88, 22] width 18 height 28
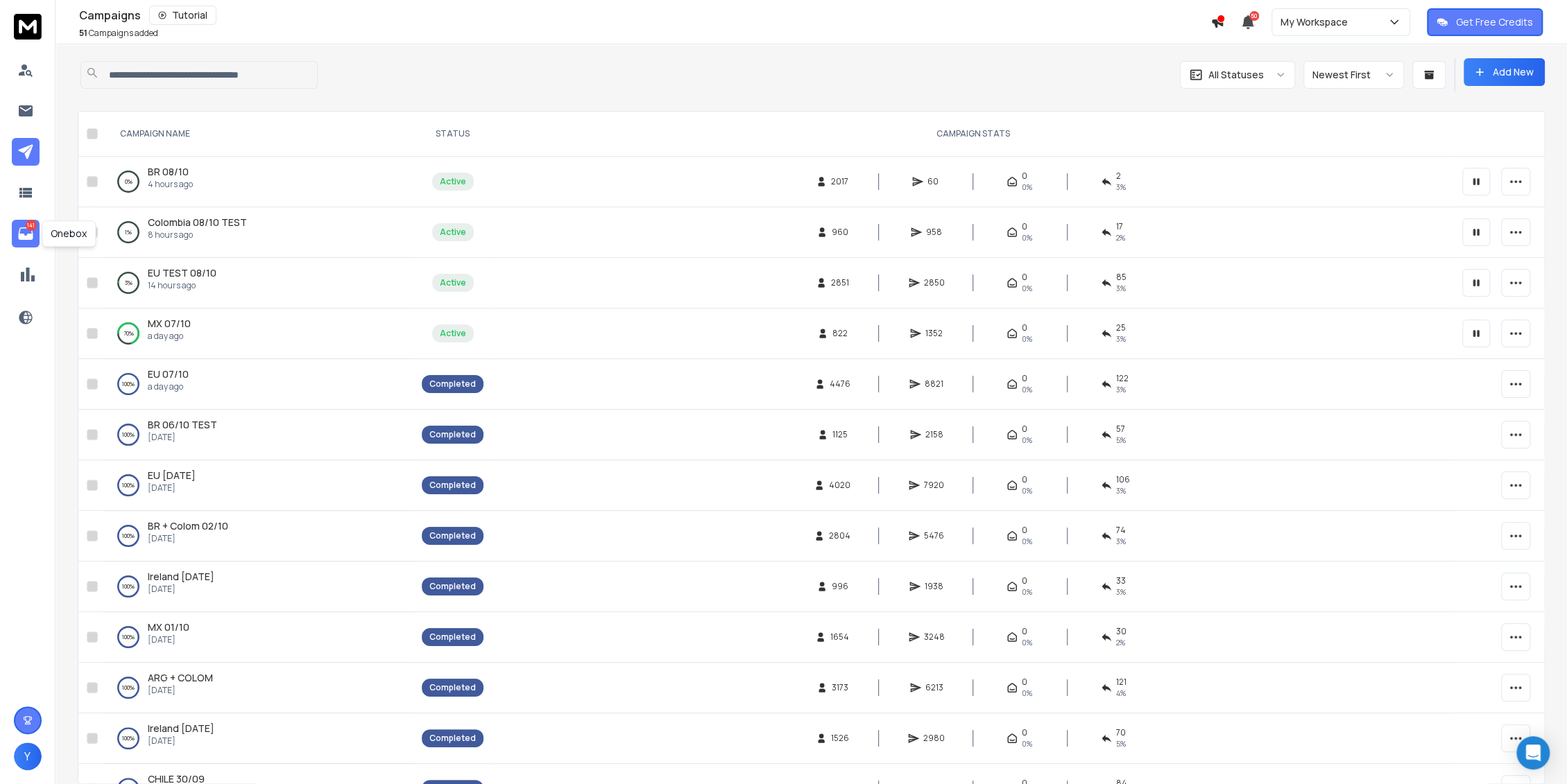
click at [17, 231] on icon at bounding box center [25, 233] width 16 height 16
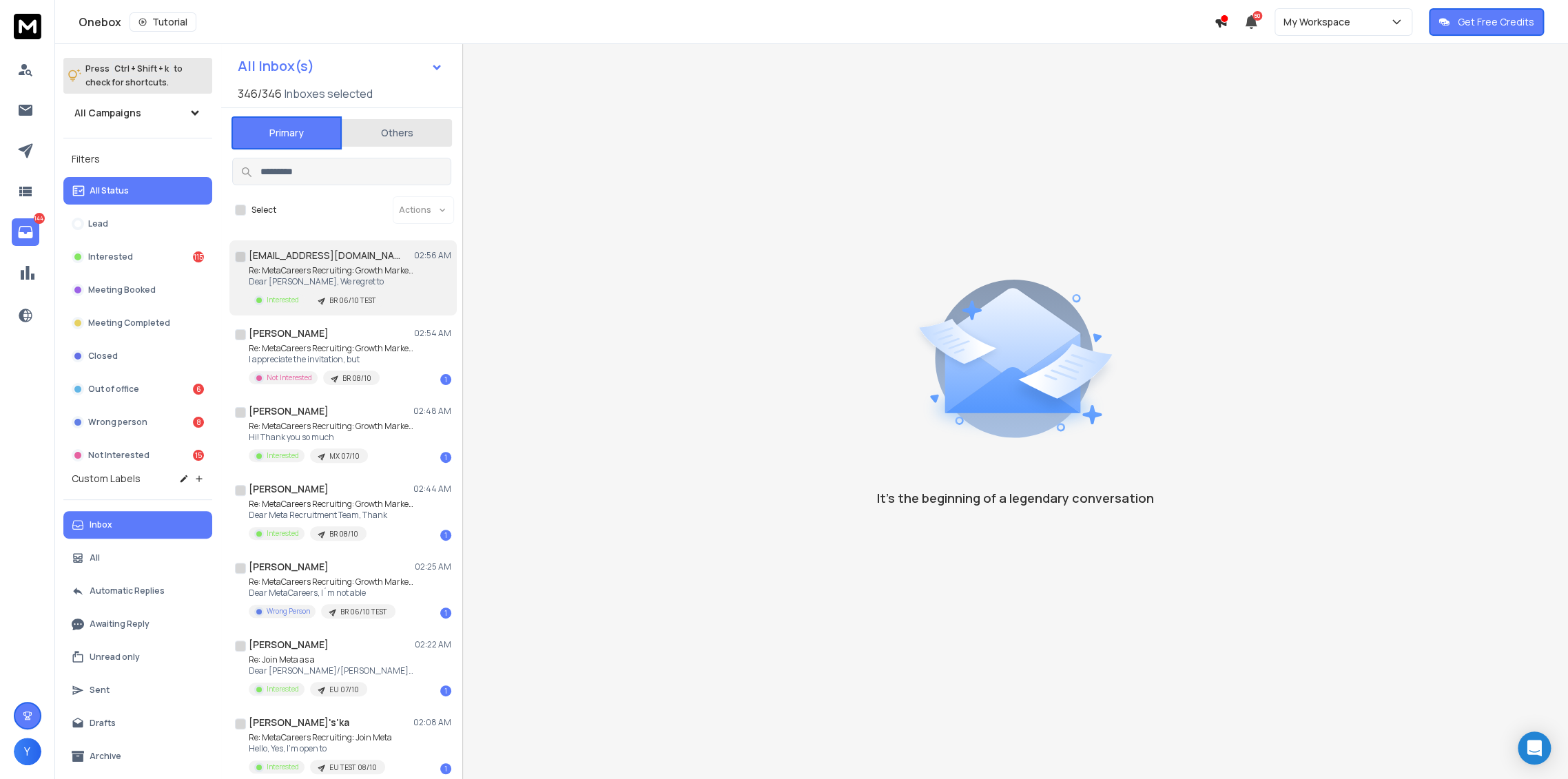
click at [440, 284] on div "Re: MetaCareers Recruiting: Growth Marketing Dear Tiago Torres, We regret to In…" at bounding box center [350, 286] width 203 height 42
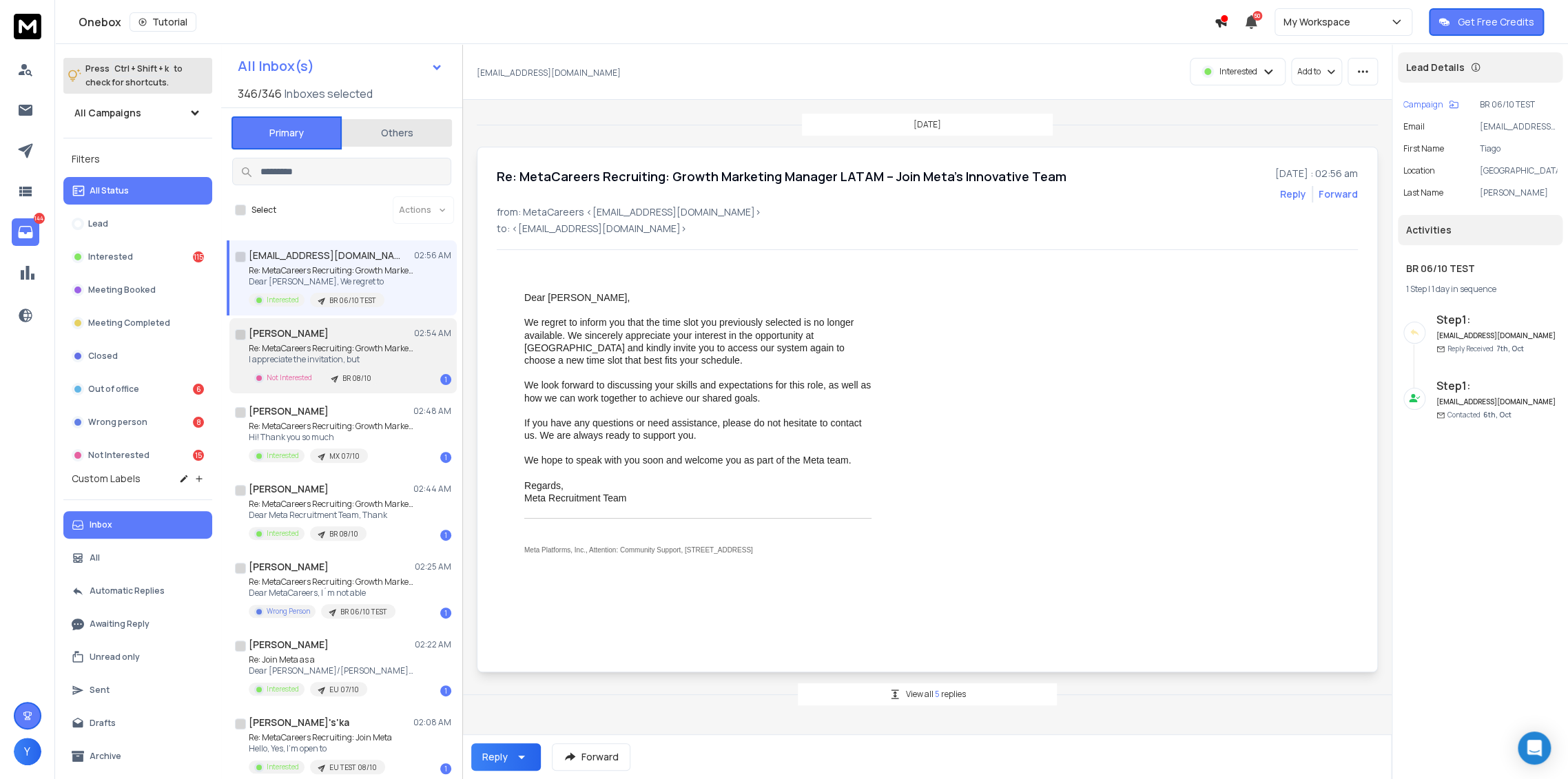
click at [350, 363] on p "I appreciate the invitation, but" at bounding box center [331, 359] width 165 height 11
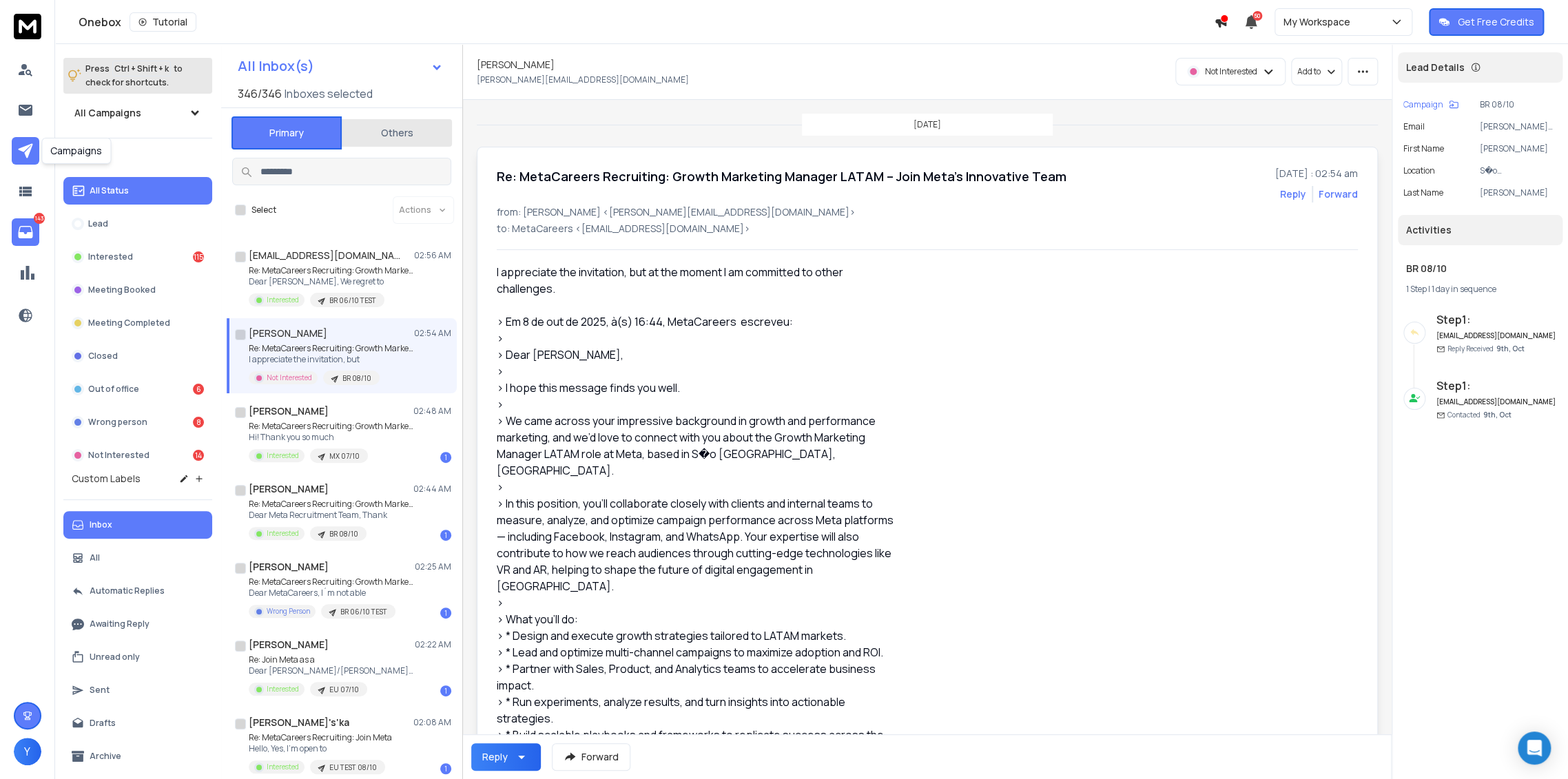
click at [31, 159] on link at bounding box center [25, 151] width 28 height 28
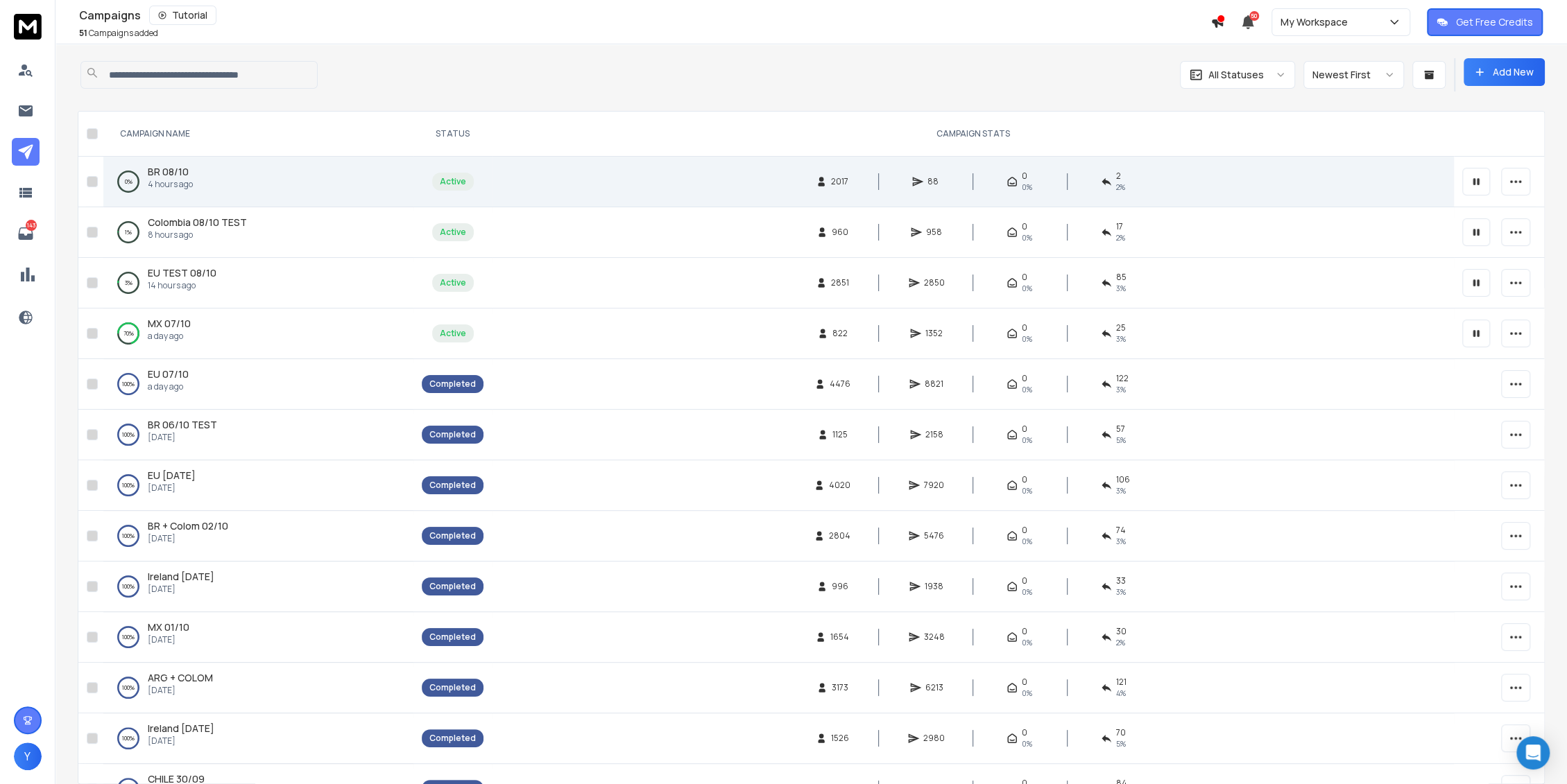
click at [500, 190] on div "2017 88 0 0% 2 2 %" at bounding box center [973, 181] width 946 height 22
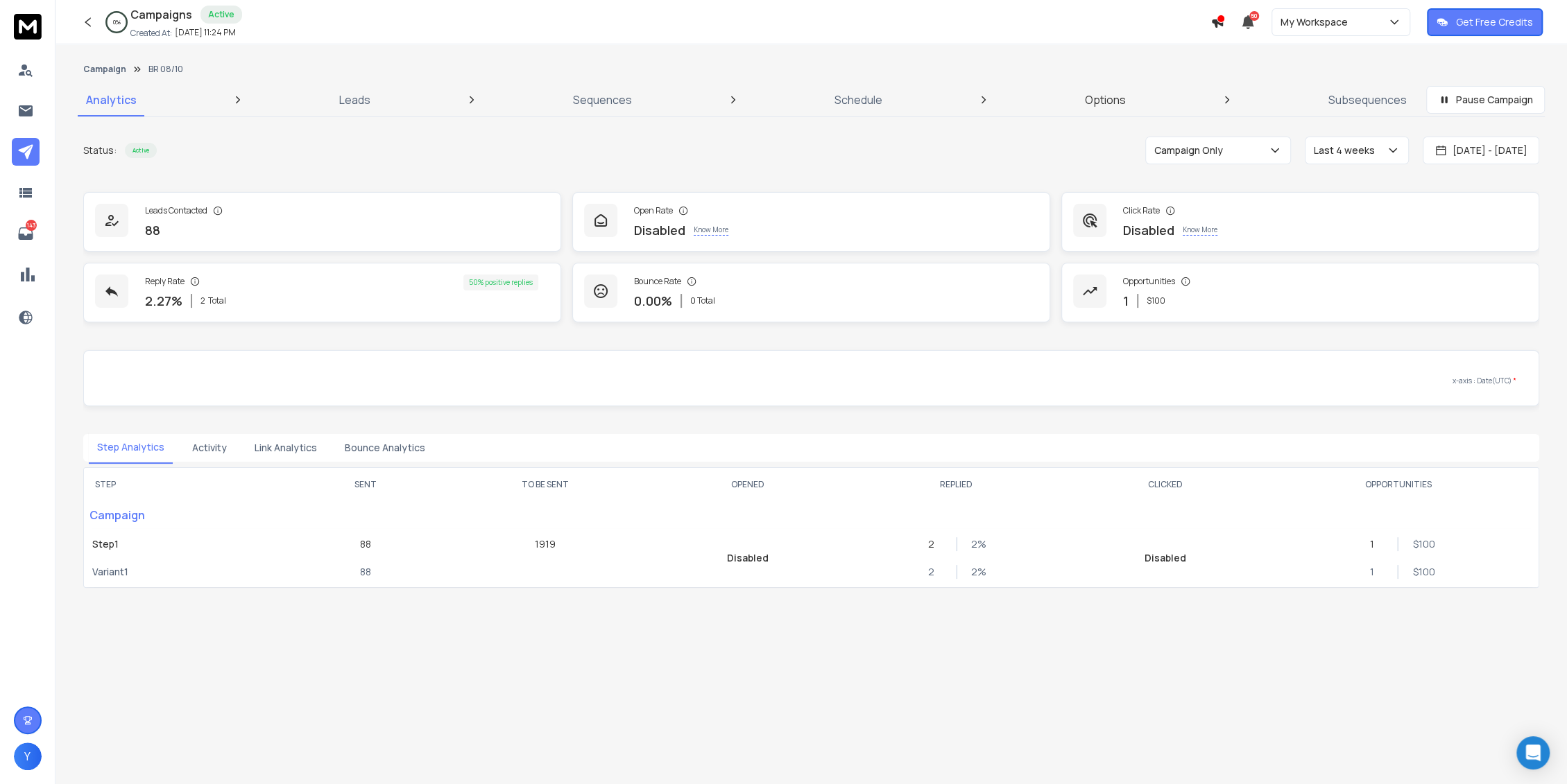
click at [1118, 97] on p "Options" at bounding box center [1106, 100] width 41 height 16
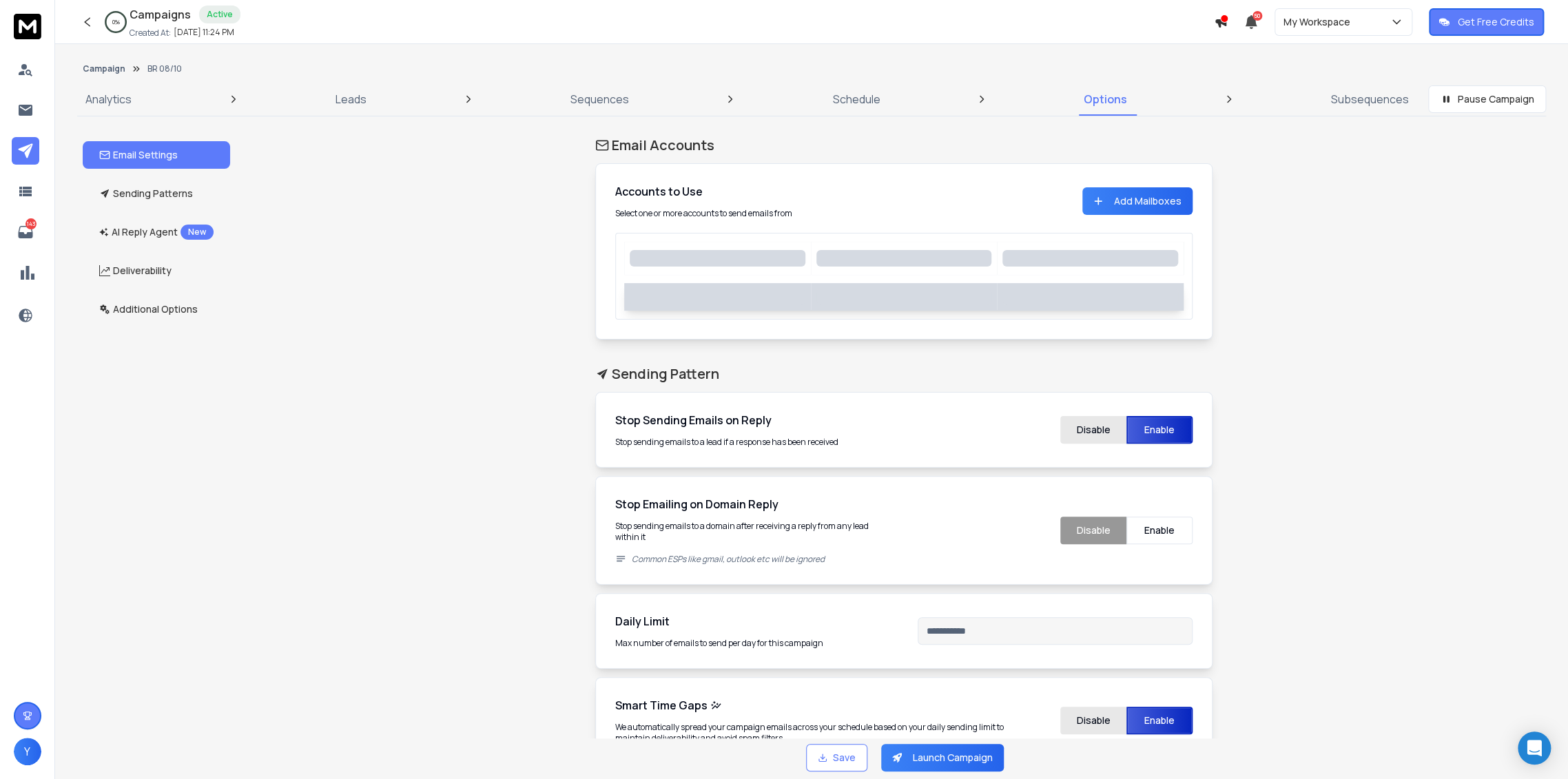
click at [1110, 199] on button "Add Mailboxes" at bounding box center [1137, 201] width 110 height 28
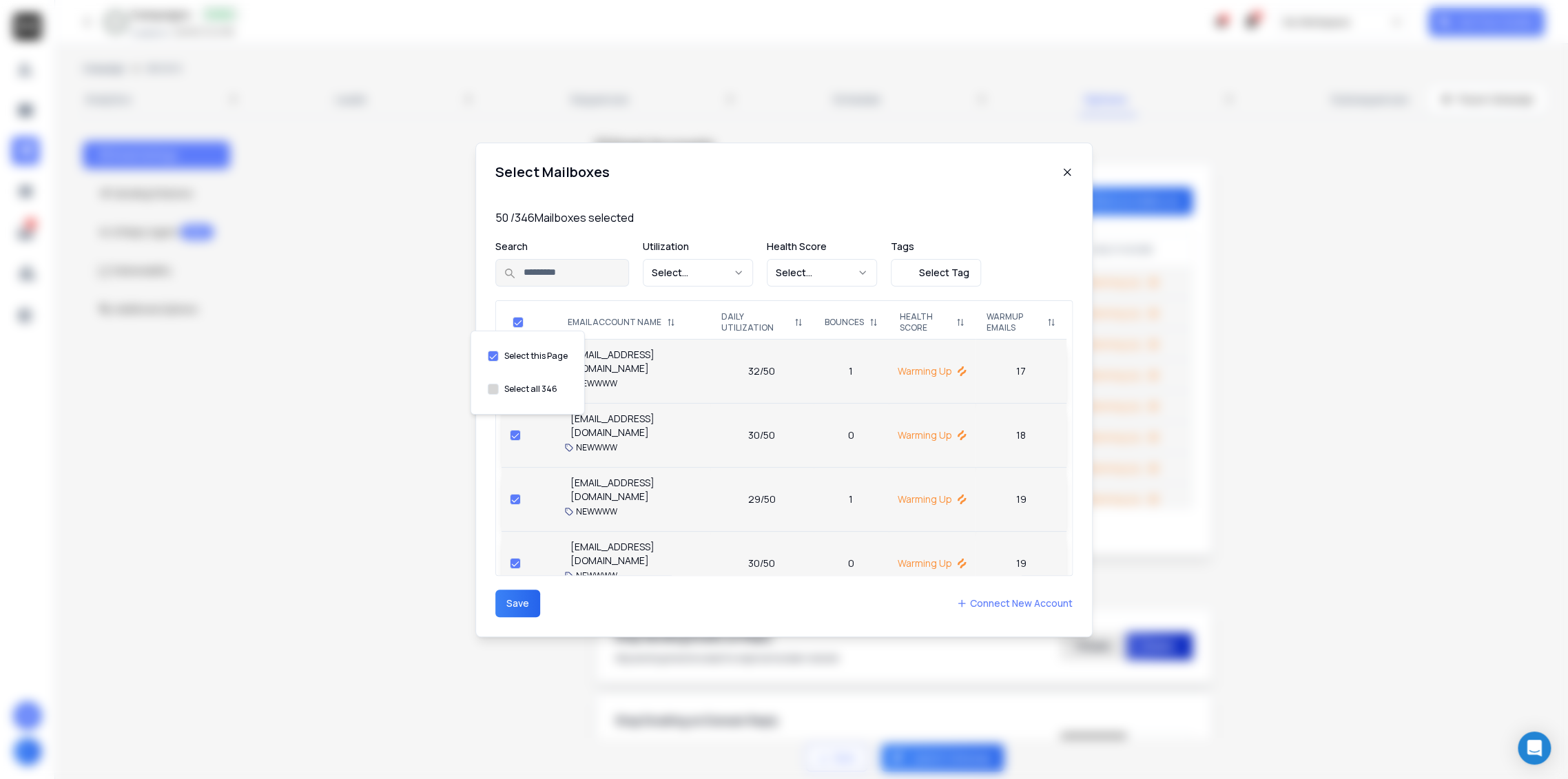
click at [489, 387] on button "Select this Page" at bounding box center [493, 389] width 11 height 11
click at [521, 602] on button "Save" at bounding box center [518, 603] width 45 height 28
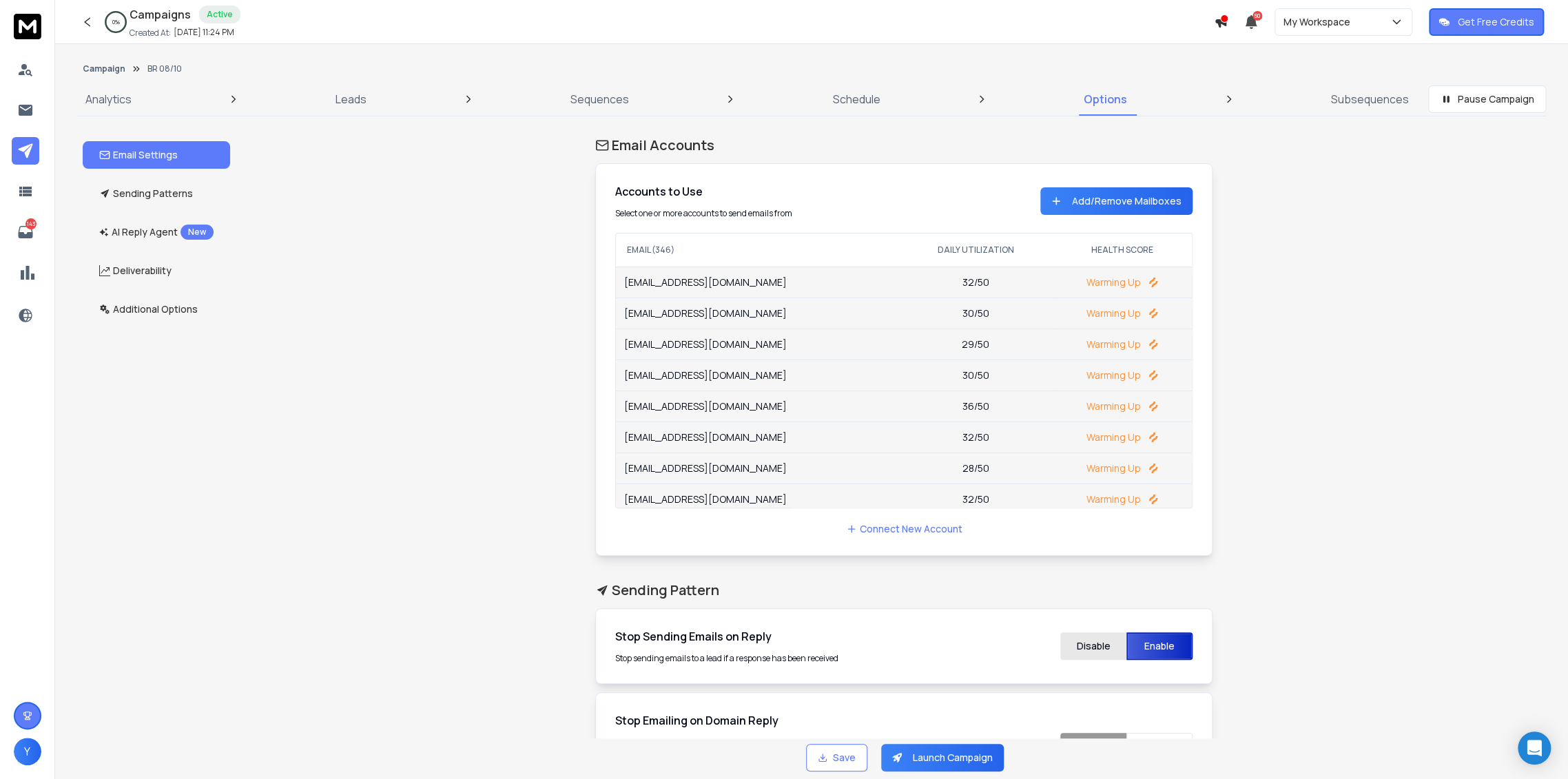
click at [1483, 669] on div "Email Accounts Accounts to Use Select one or more accounts to send emails from …" at bounding box center [912, 437] width 1319 height 603
